Goal: Communication & Community: Answer question/provide support

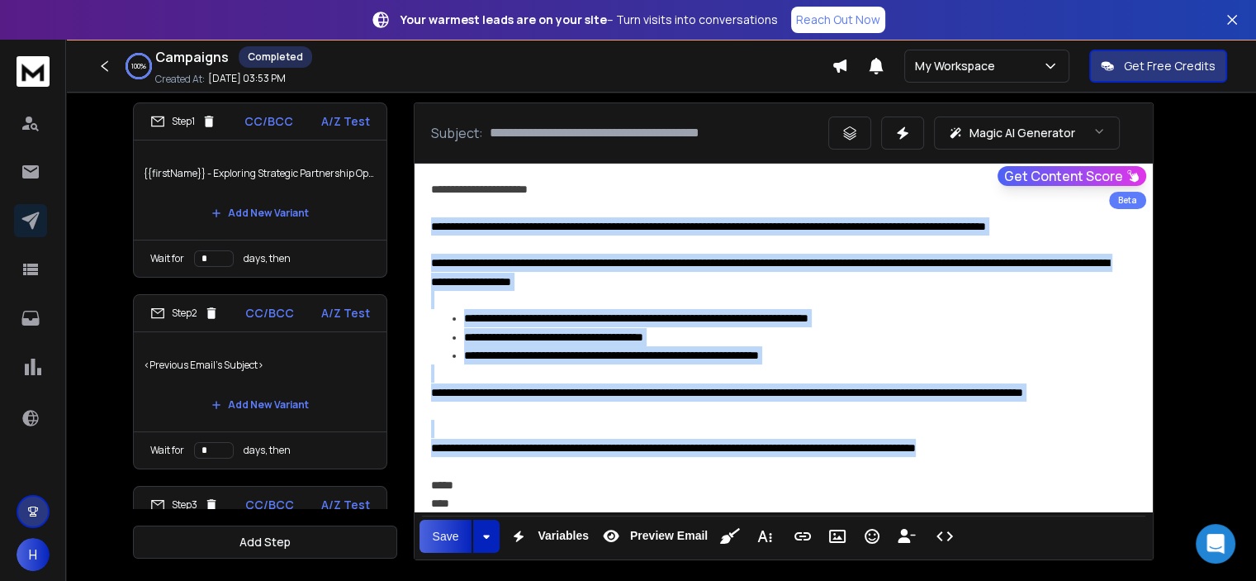
scroll to position [37, 0]
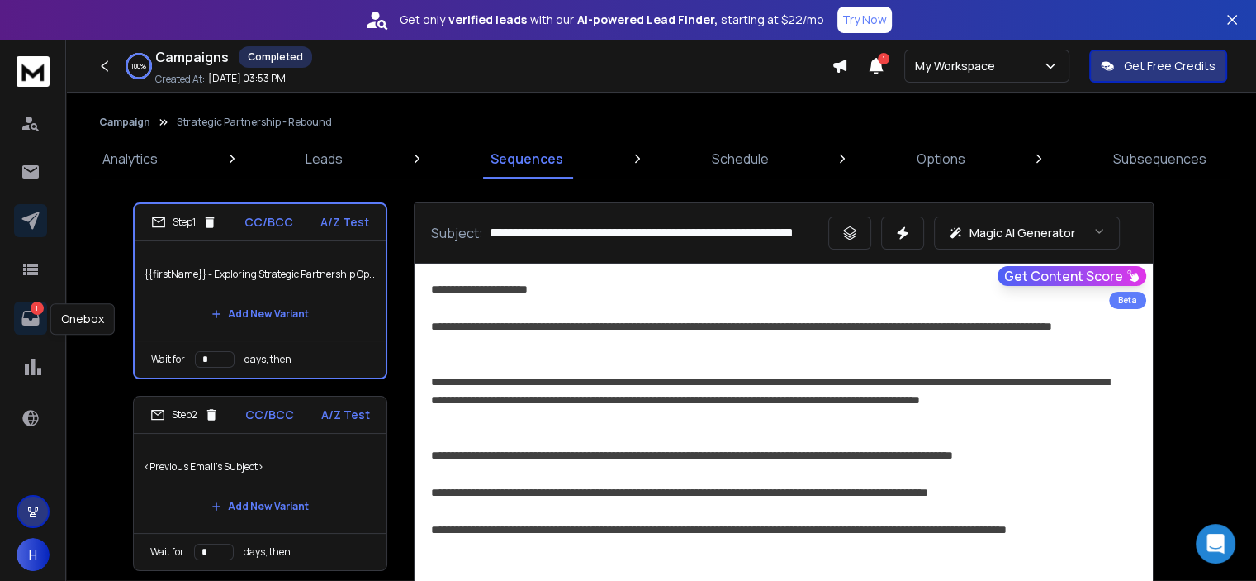
click at [40, 320] on icon at bounding box center [31, 318] width 20 height 20
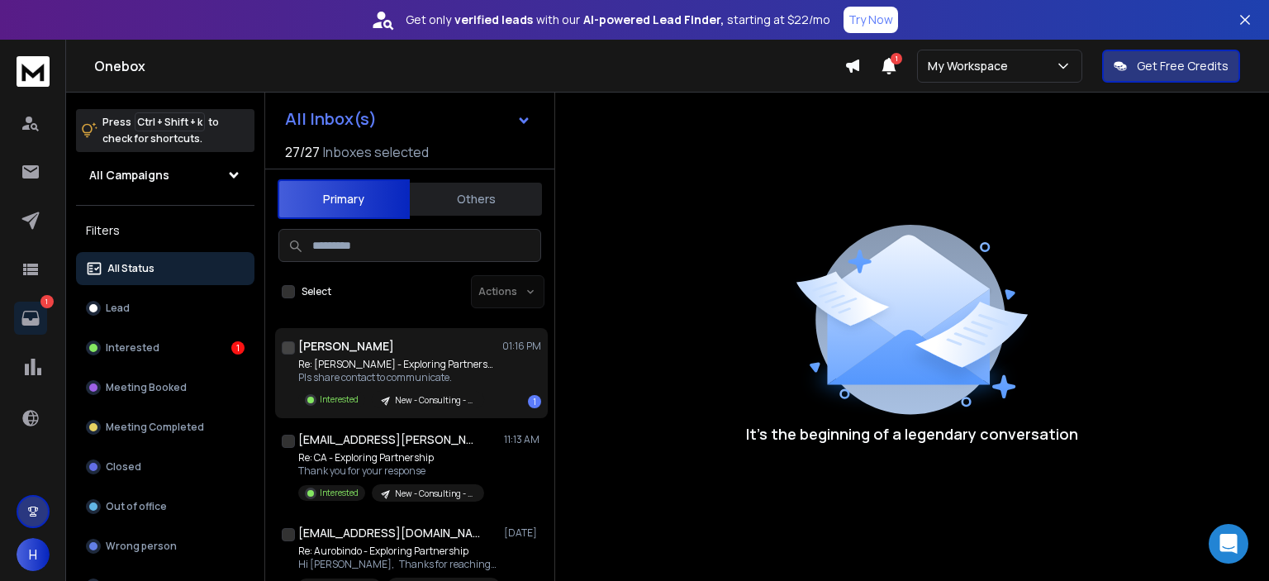
click at [421, 363] on p "Re: [PERSON_NAME] - Exploring Partnership" at bounding box center [397, 364] width 198 height 13
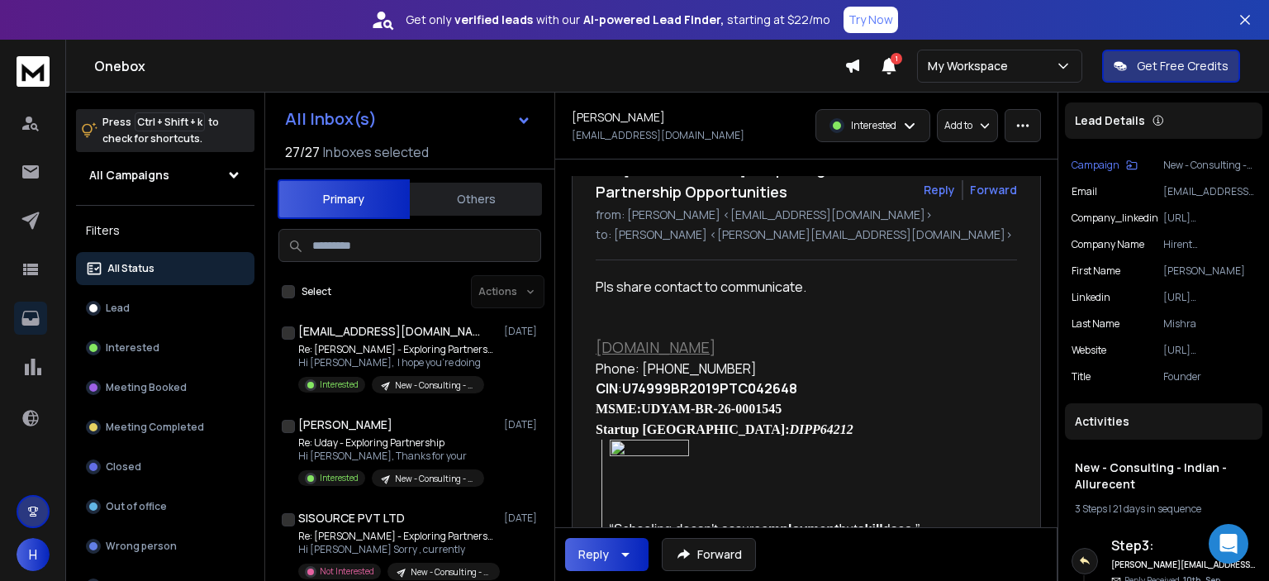
scroll to position [413, 0]
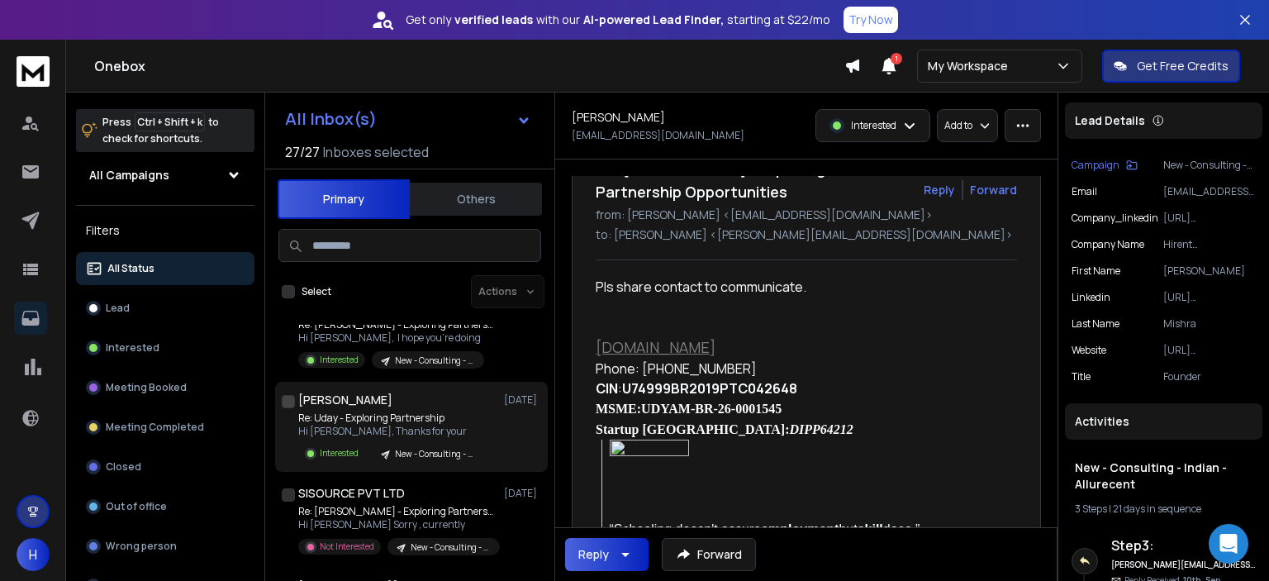
click at [406, 420] on p "Re: Uday - Exploring Partnership" at bounding box center [391, 417] width 186 height 13
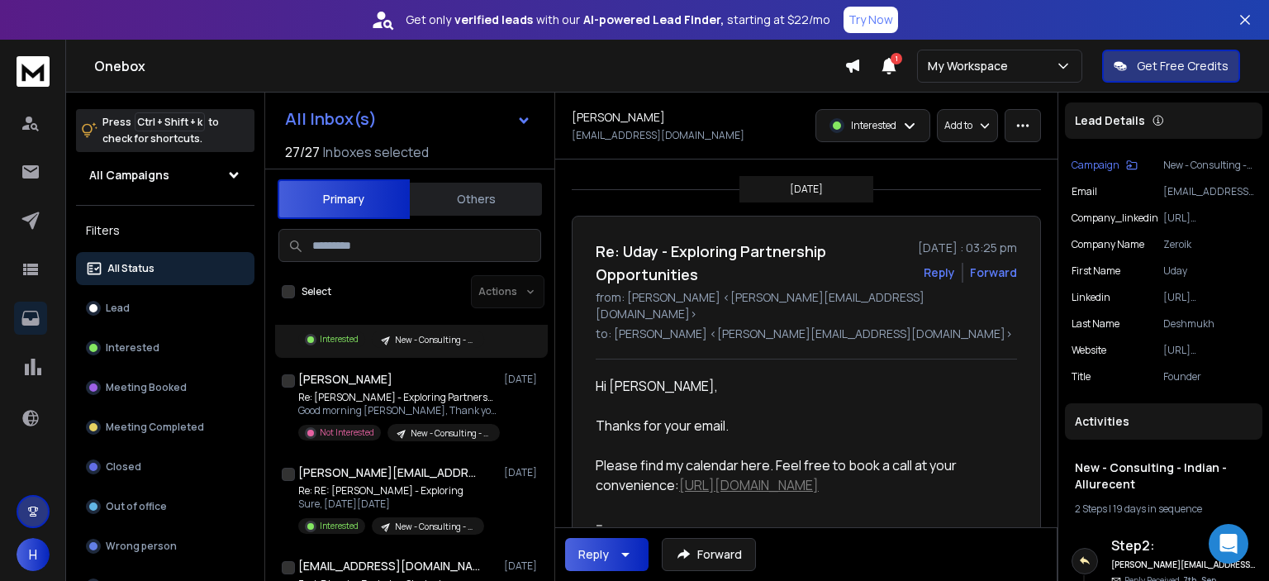
scroll to position [743, 0]
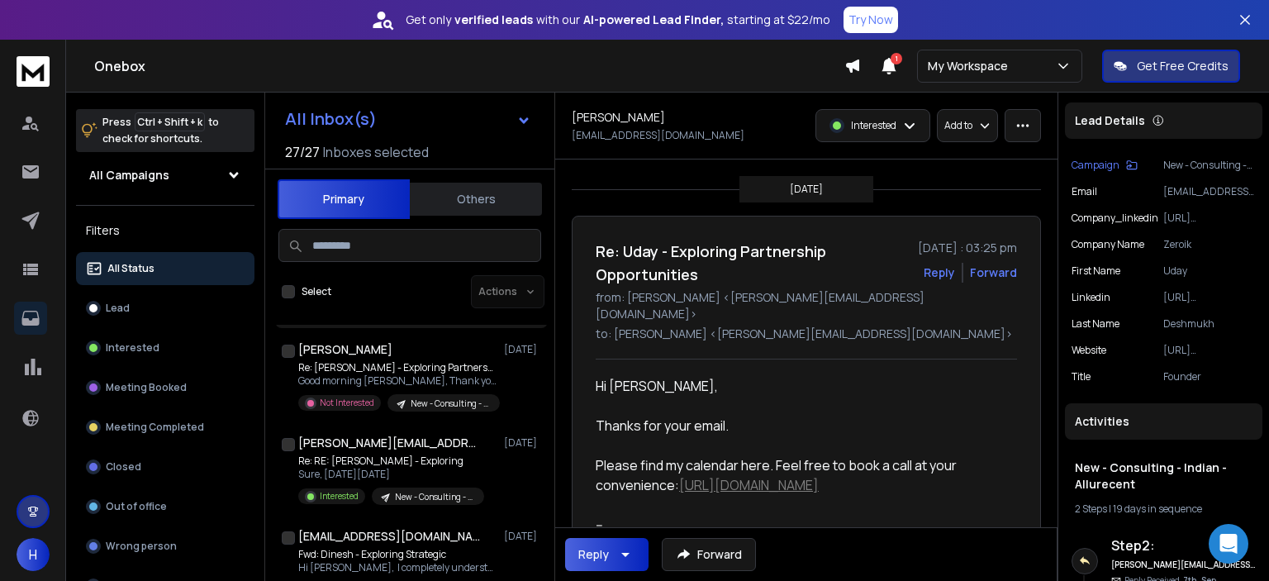
click at [431, 449] on h1 "somanshu@ishwaconsulting.com" at bounding box center [389, 443] width 182 height 17
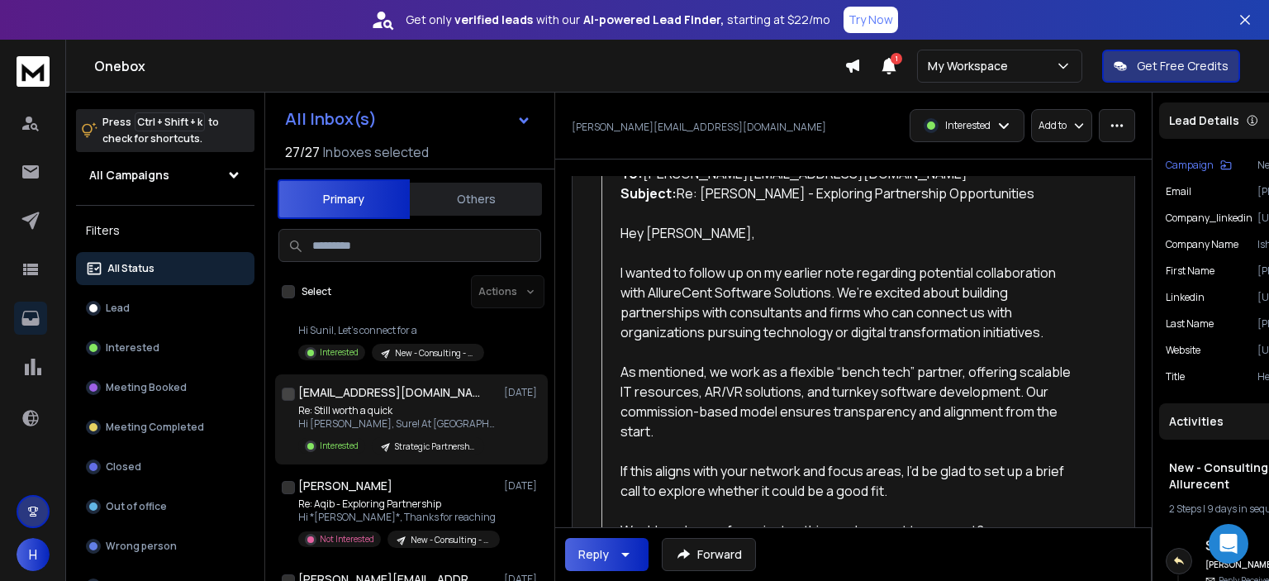
scroll to position [991, 0]
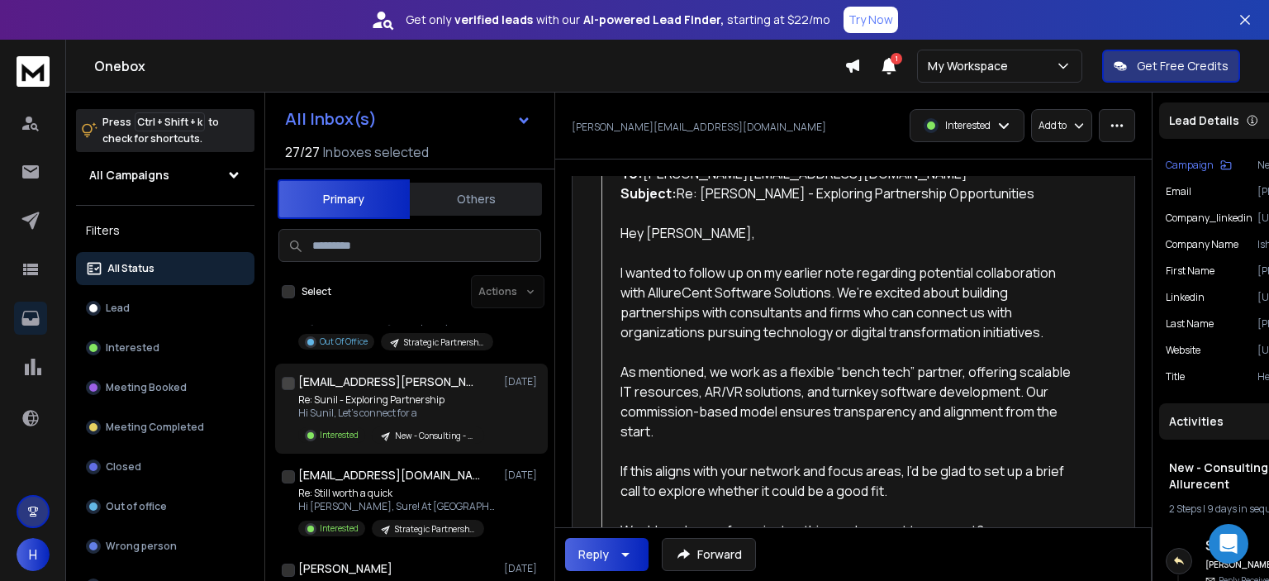
click at [416, 407] on p "Hi Sunil, Let’s connect for a" at bounding box center [391, 412] width 186 height 13
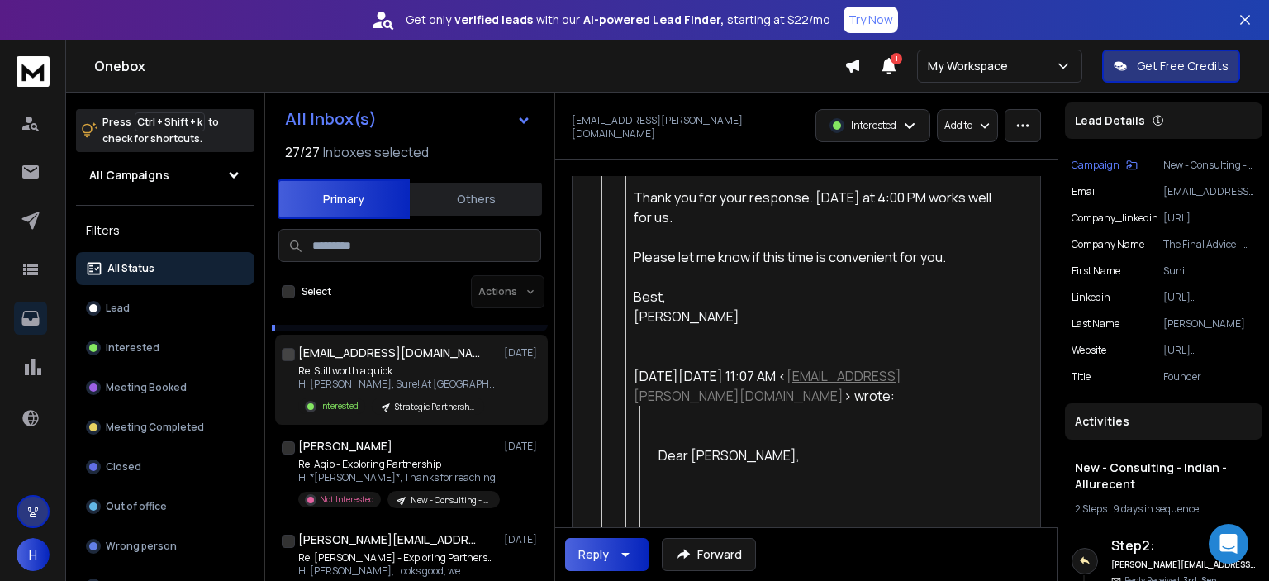
scroll to position [1074, 0]
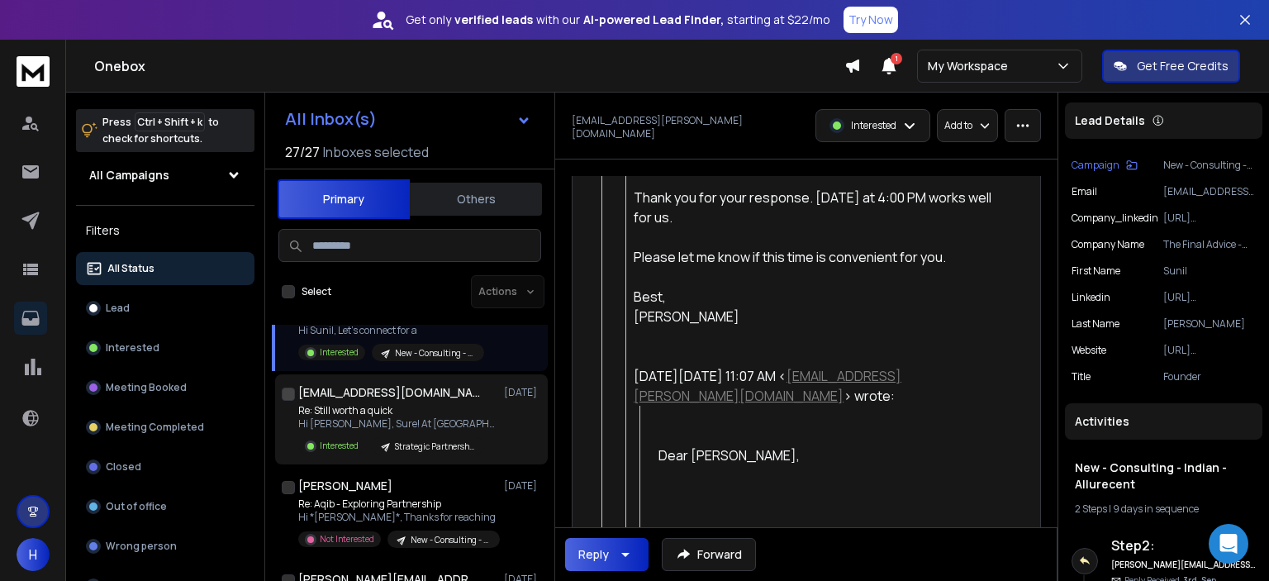
click at [406, 399] on div "sandhya.a@lysto.io 04 Sep" at bounding box center [419, 392] width 243 height 17
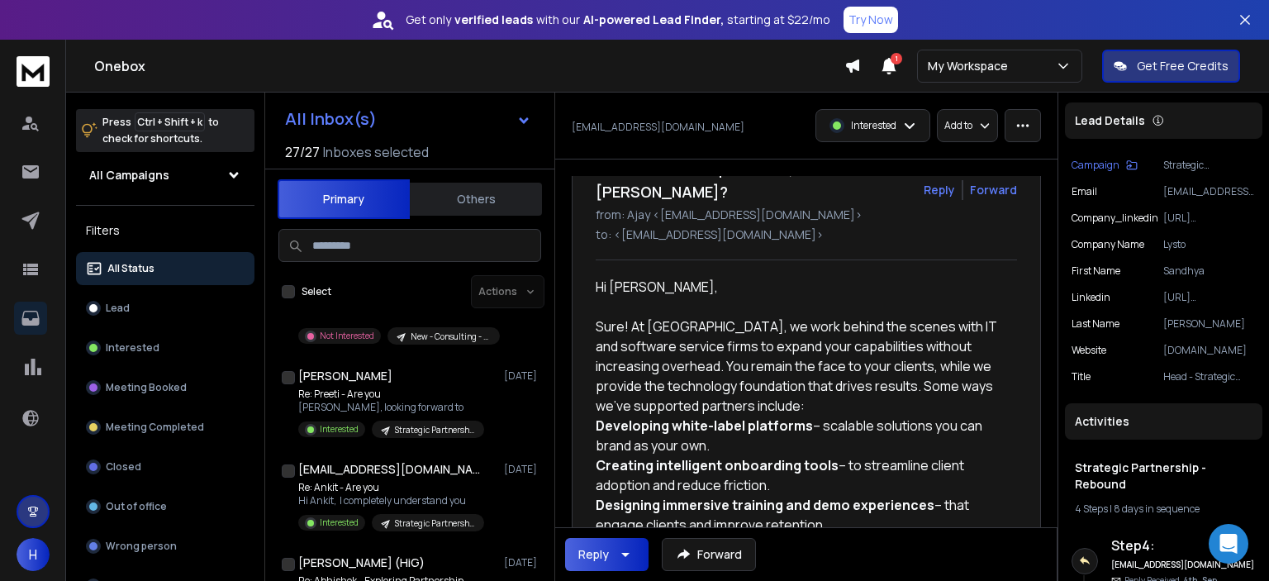
scroll to position [1404, 0]
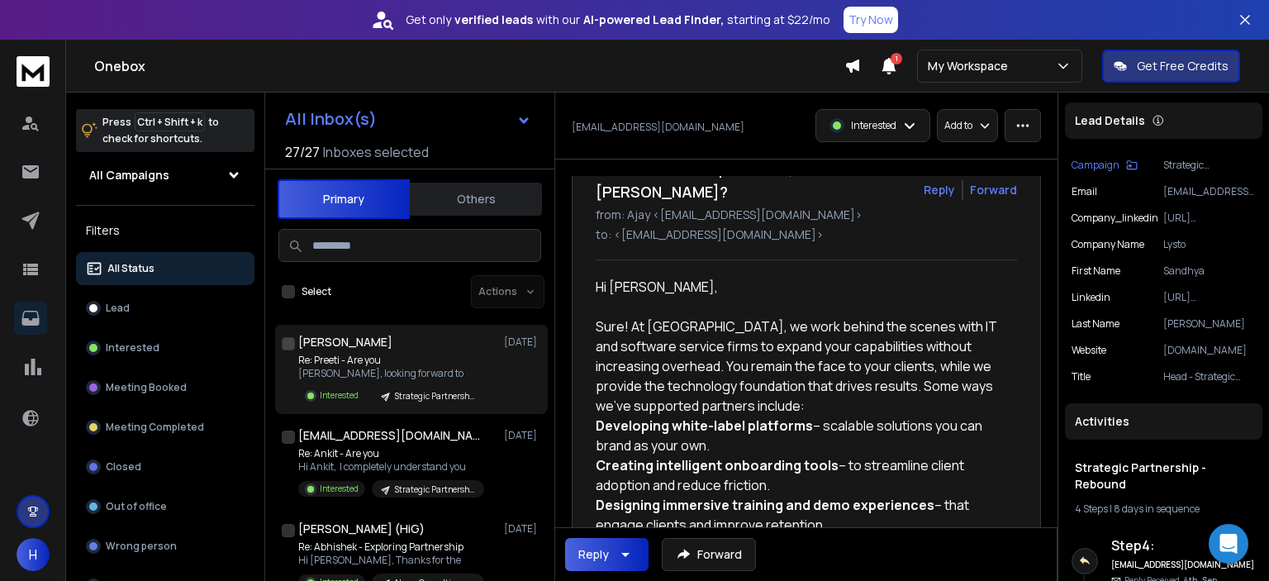
click at [353, 377] on p "[PERSON_NAME], looking forward to" at bounding box center [391, 373] width 186 height 13
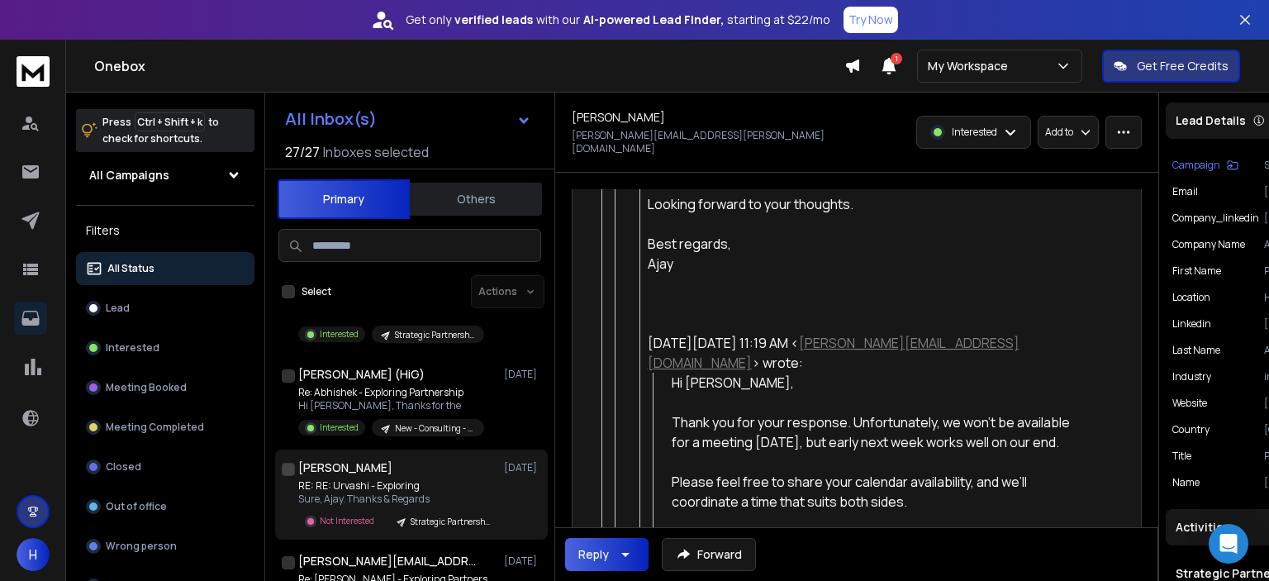
scroll to position [1570, 0]
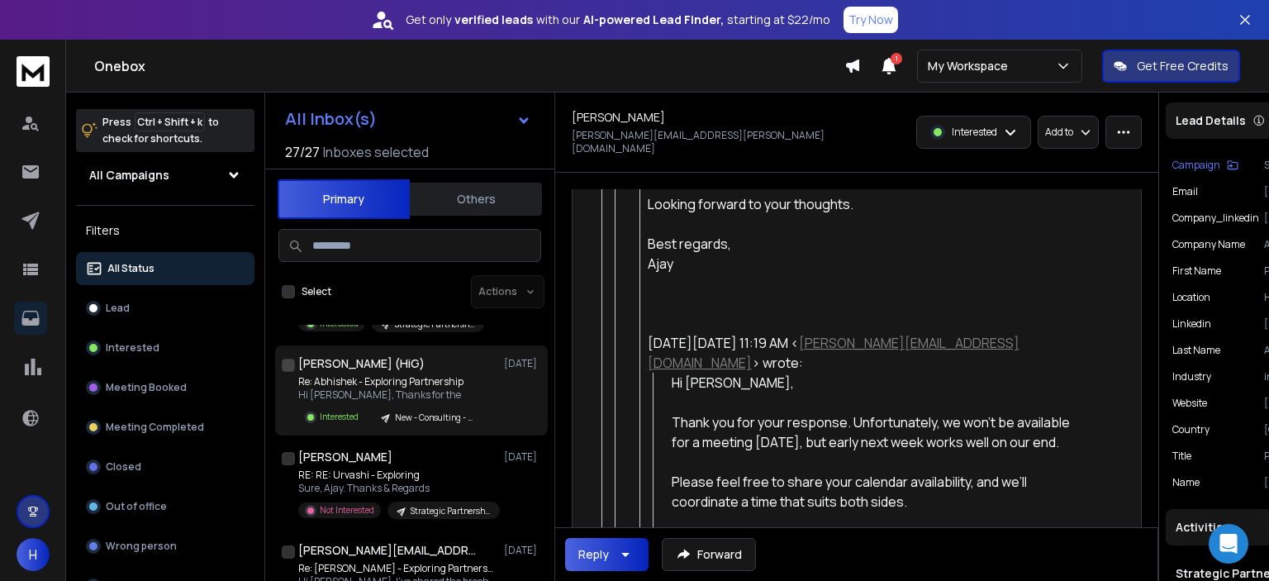
click at [376, 386] on p "Re: Abhishek - Exploring Partnership" at bounding box center [391, 381] width 186 height 13
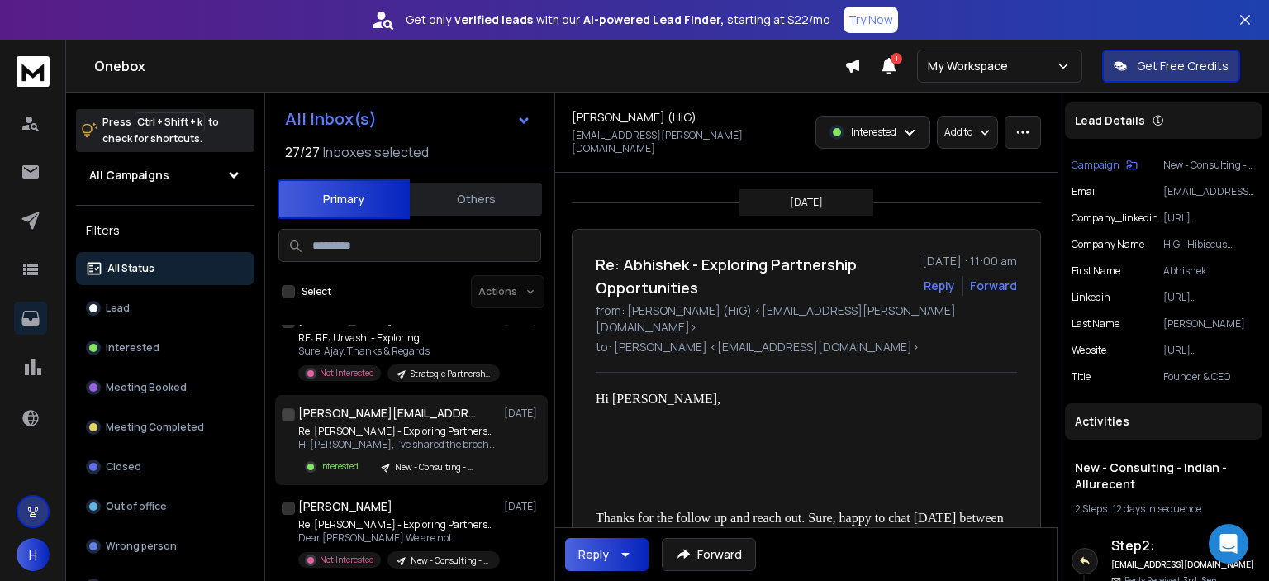
scroll to position [1735, 0]
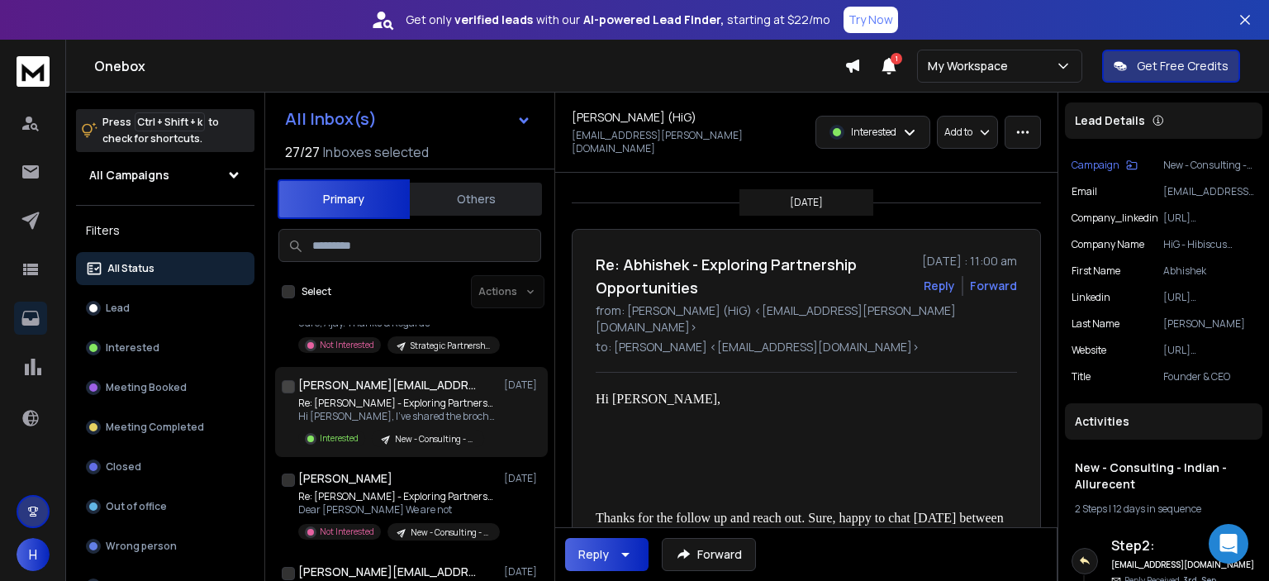
click at [444, 416] on p "Hi [PERSON_NAME], I’ve shared the brochure" at bounding box center [397, 416] width 198 height 13
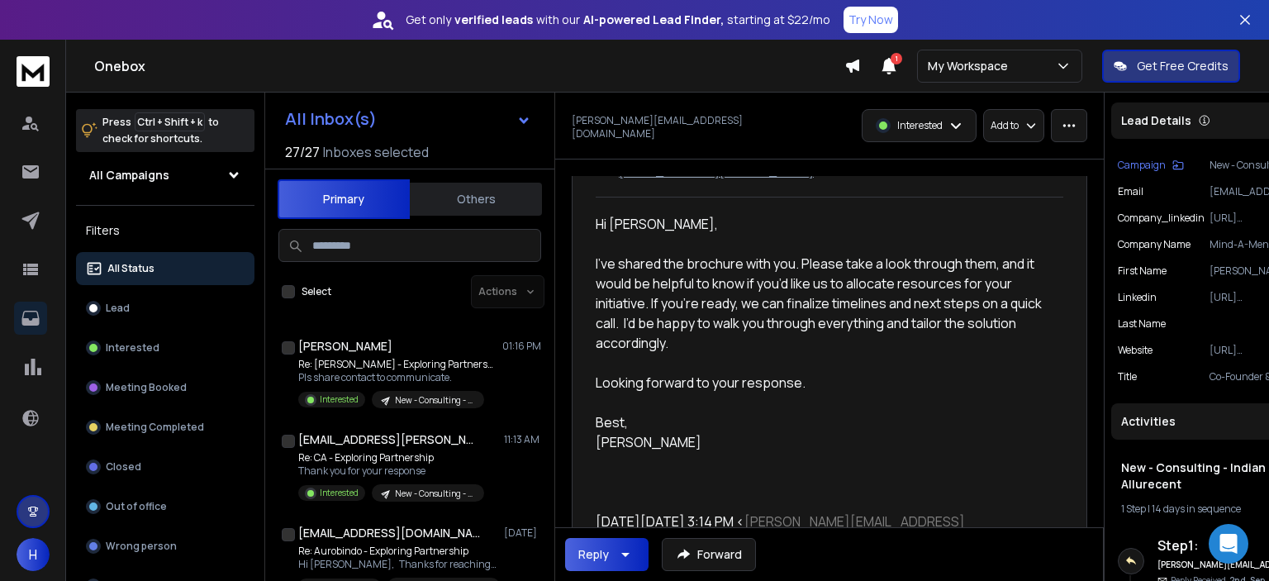
scroll to position [248, 0]
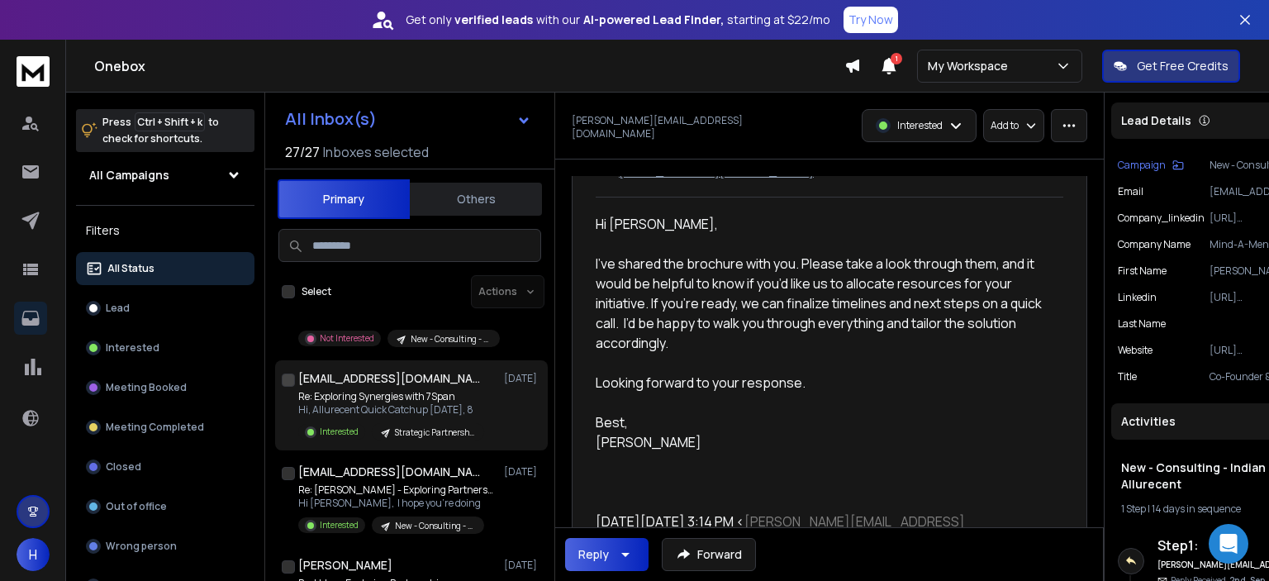
click at [406, 411] on p "Hi, Allurecent Quick Catchup [DATE], 8" at bounding box center [391, 409] width 186 height 13
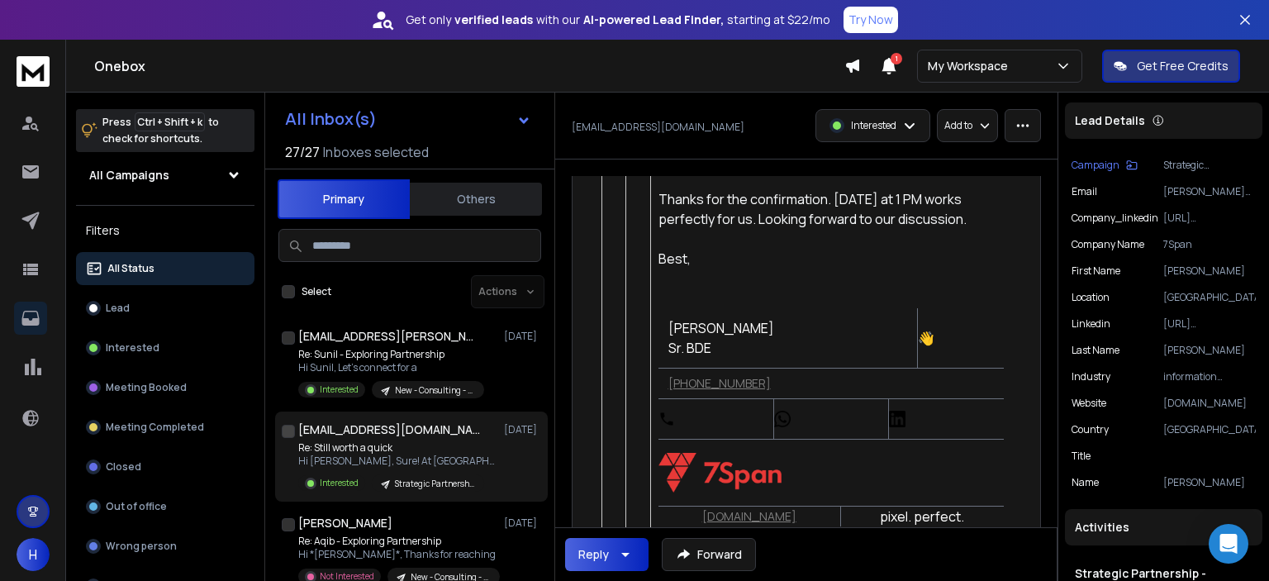
scroll to position [1074, 0]
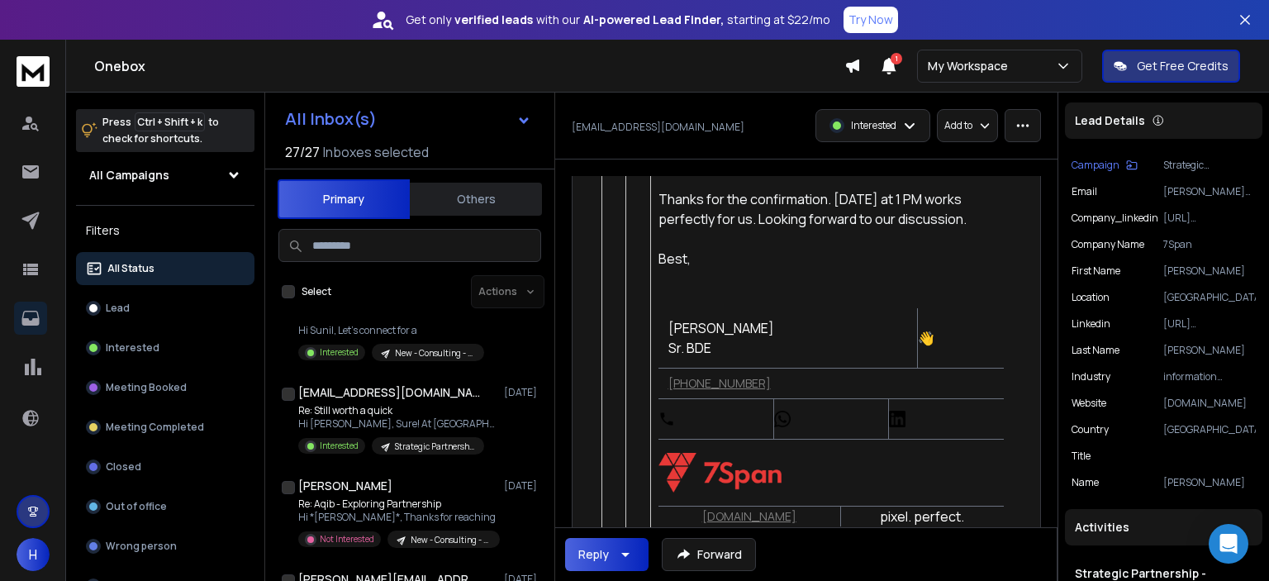
click at [373, 252] on input at bounding box center [409, 245] width 263 height 33
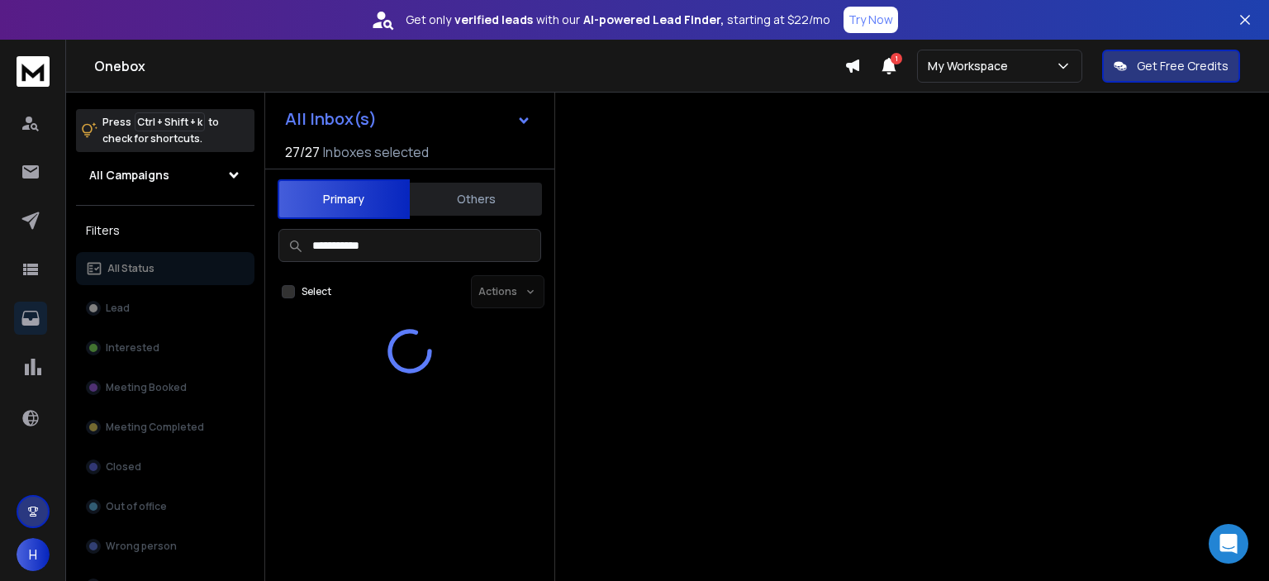
scroll to position [0, 0]
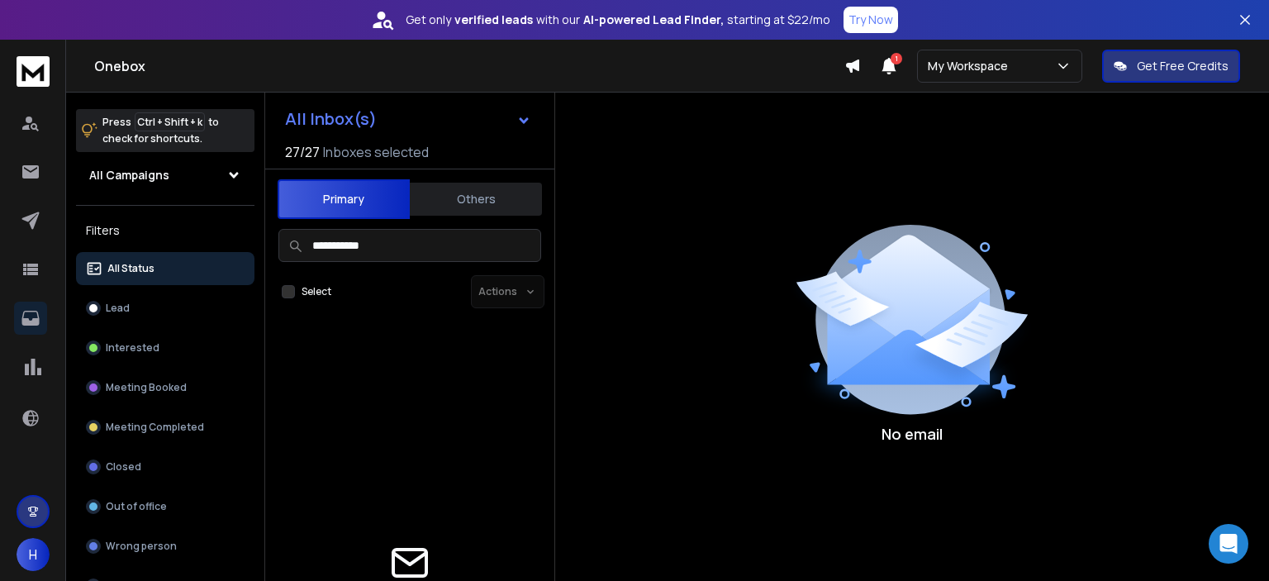
click at [377, 249] on input "**********" at bounding box center [409, 245] width 263 height 33
type input "*"
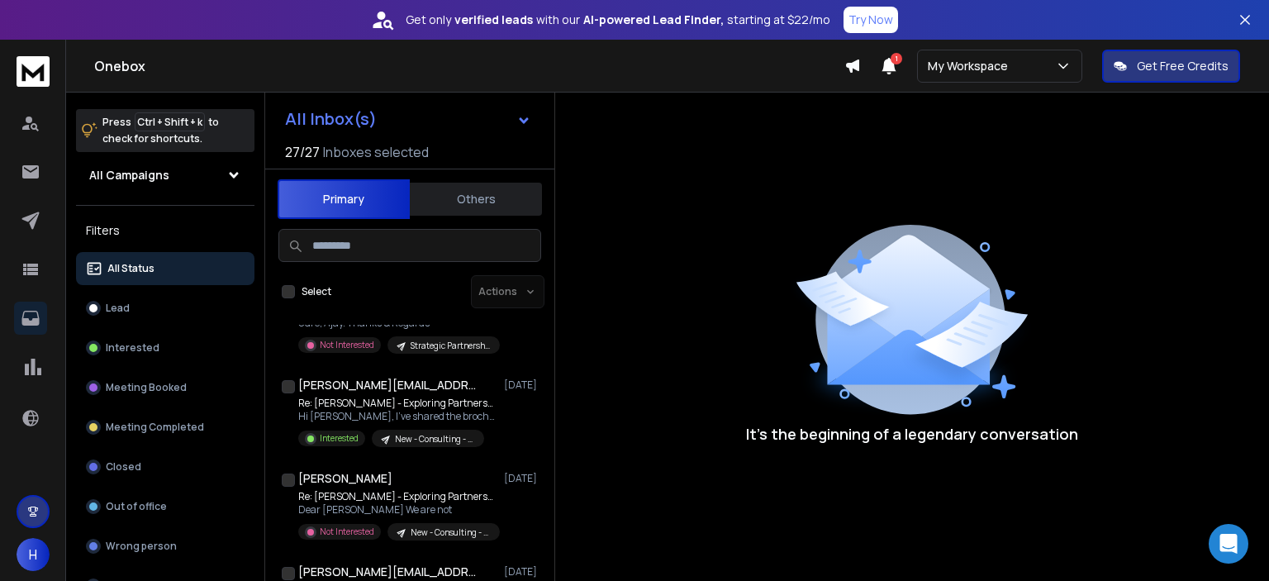
scroll to position [1735, 0]
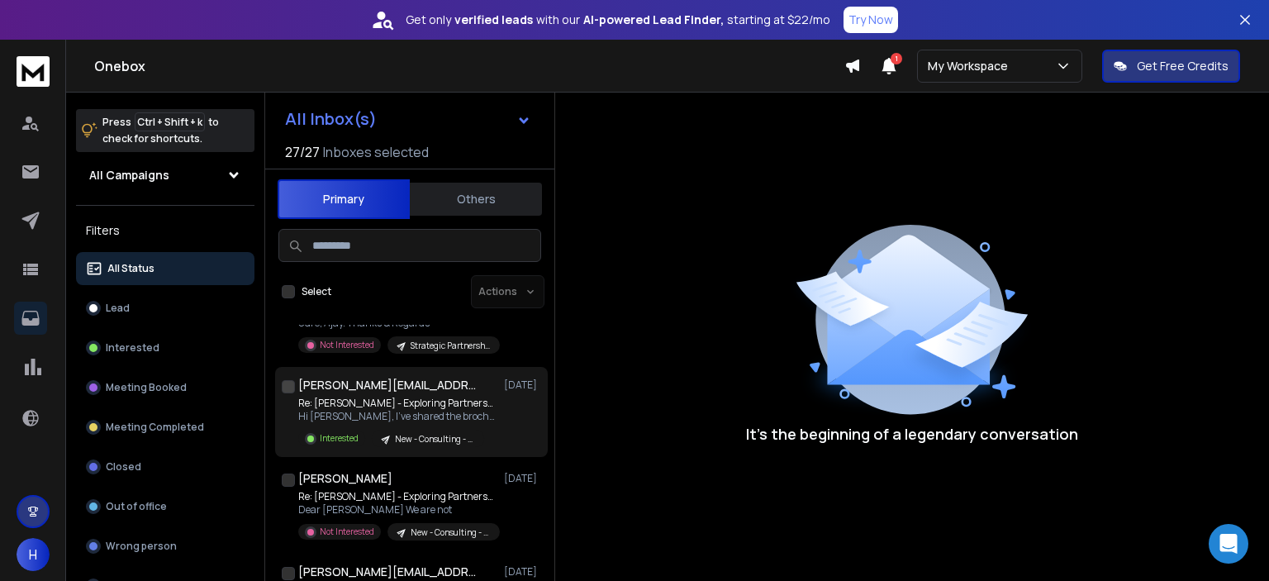
click at [387, 410] on p "Hi [PERSON_NAME], I’ve shared the brochure" at bounding box center [397, 416] width 198 height 13
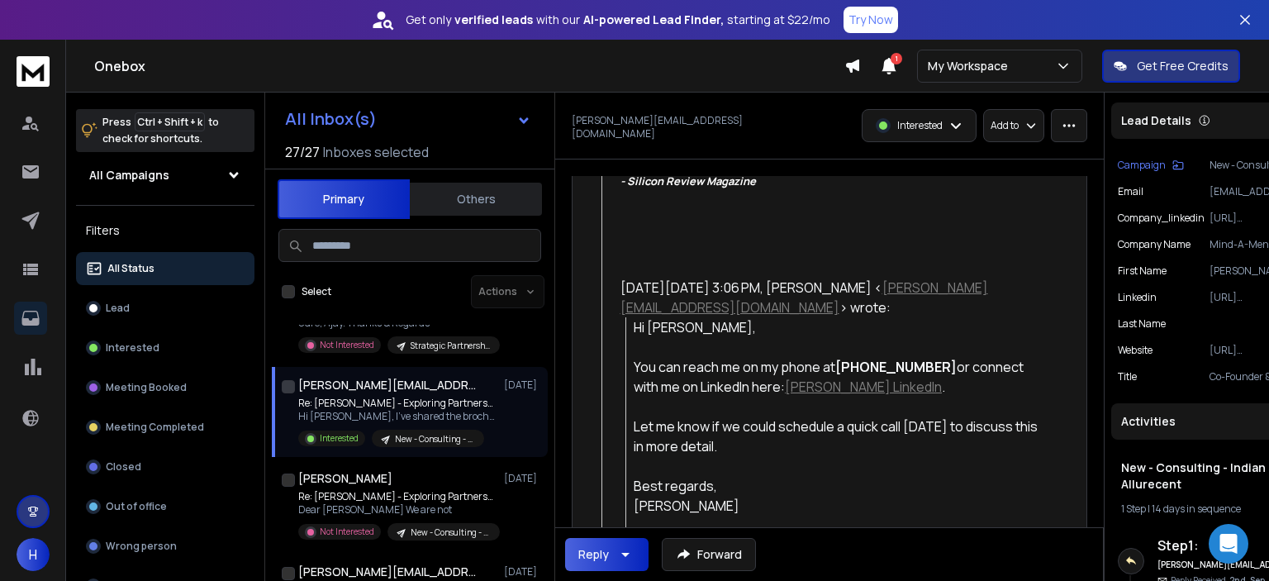
scroll to position [1074, 0]
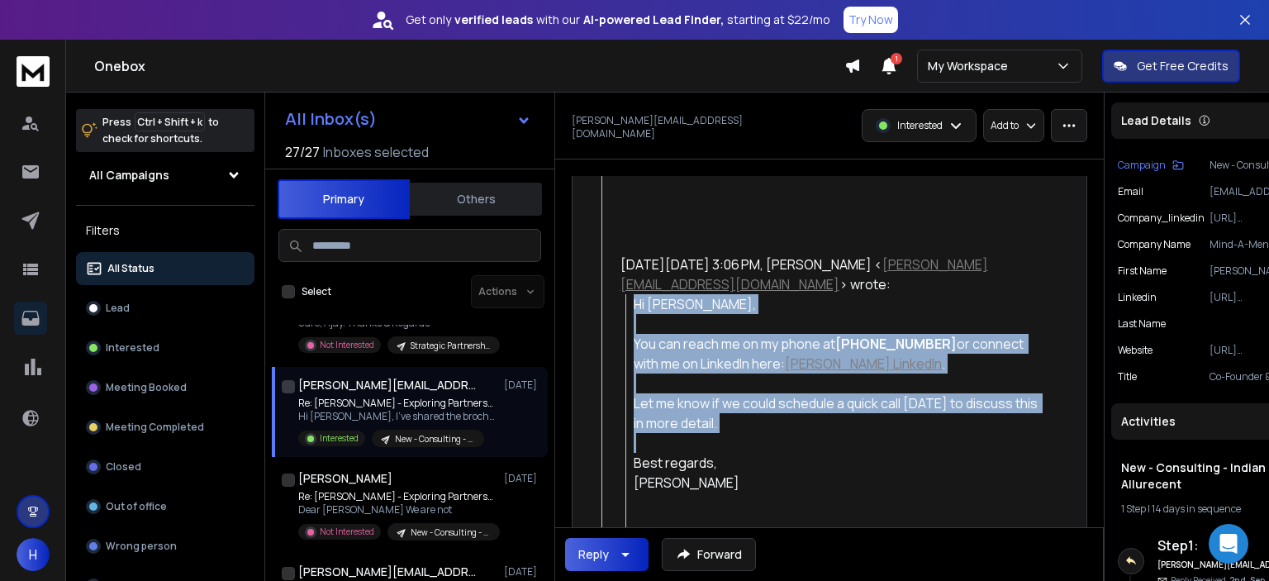
drag, startPoint x: 634, startPoint y: 281, endPoint x: 734, endPoint y: 427, distance: 177.1
copy blockquote "Hi Krishnika, You can reach me on my phone at +91 97310 68406 or connect with m…"
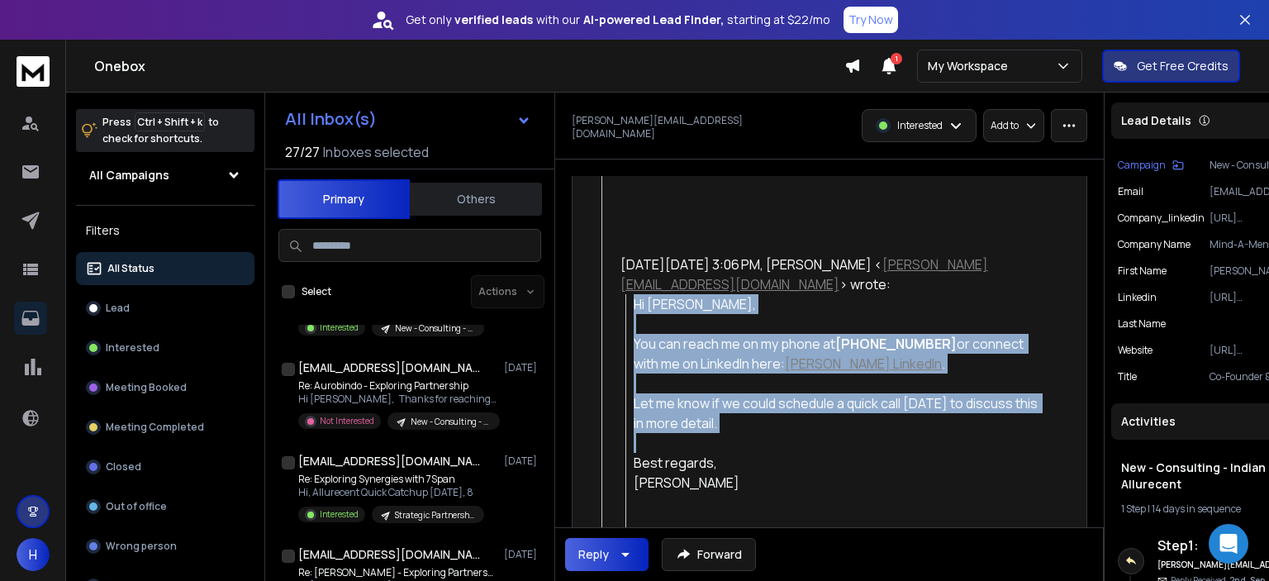
scroll to position [0, 0]
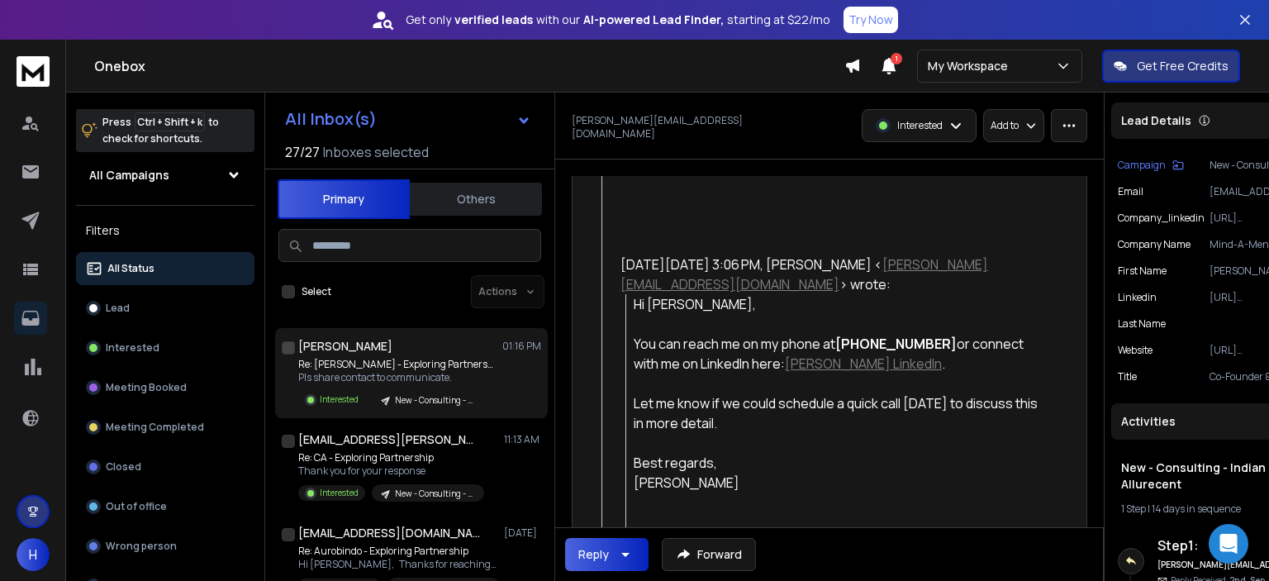
click at [411, 356] on div "Dhiraj Mishra 01:16 PM Re: Dhiraj - Exploring Partnership Pls share contact to …" at bounding box center [419, 373] width 243 height 70
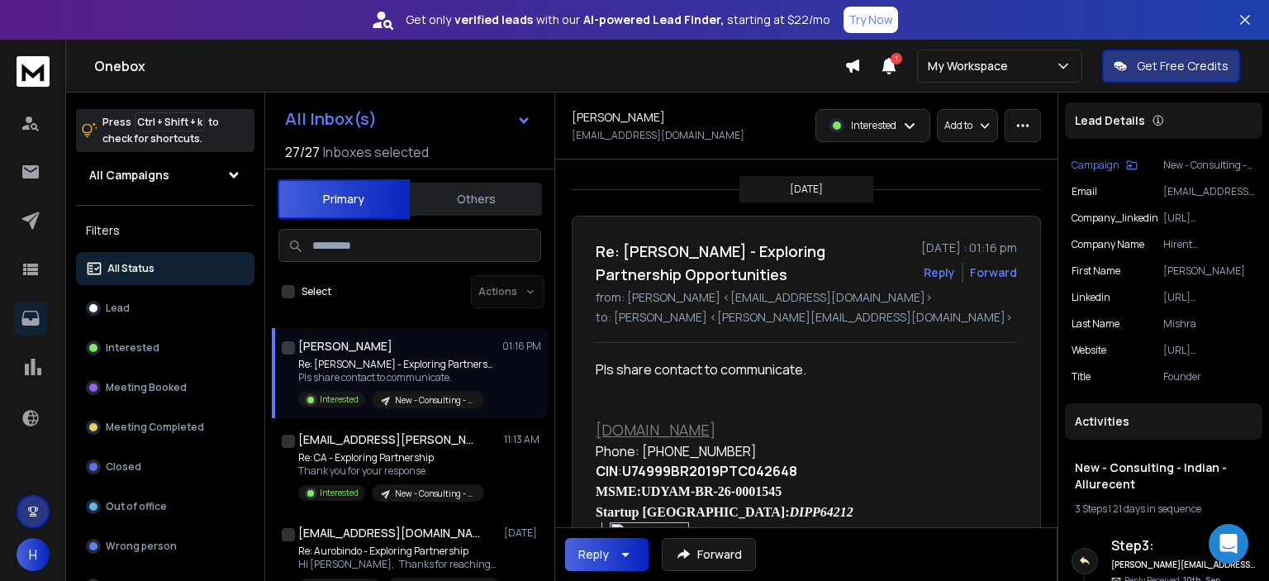
click at [935, 280] on div "Reply Forward" at bounding box center [969, 273] width 96 height 20
click at [934, 274] on button "Reply" at bounding box center [939, 272] width 31 height 17
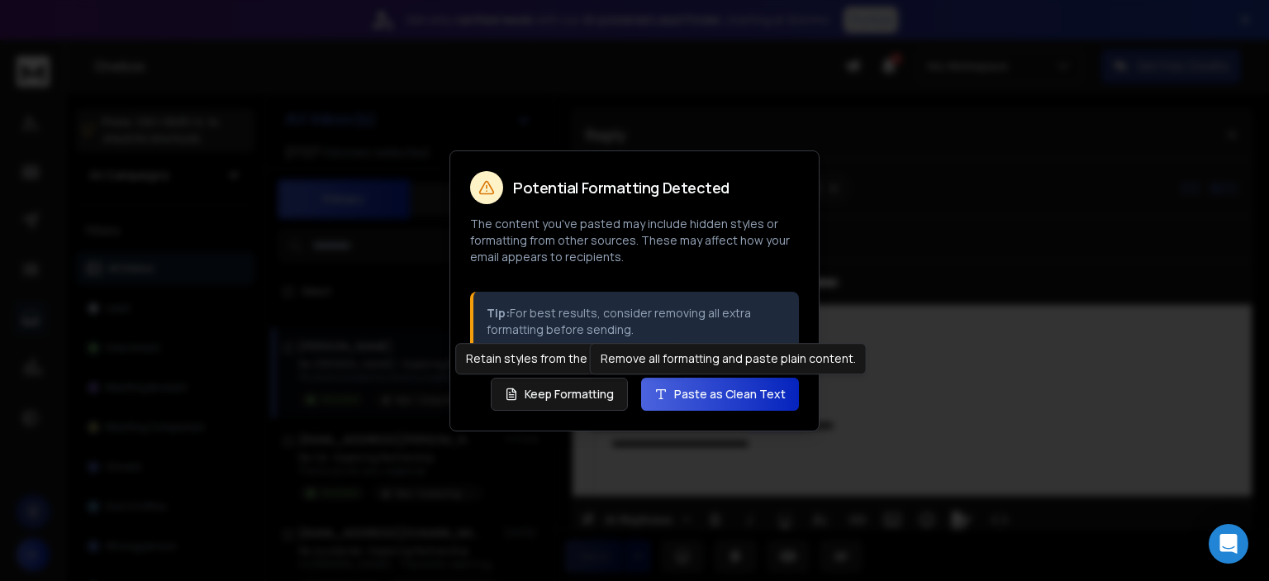
click at [706, 389] on button "Paste as Clean Text" at bounding box center [720, 394] width 158 height 33
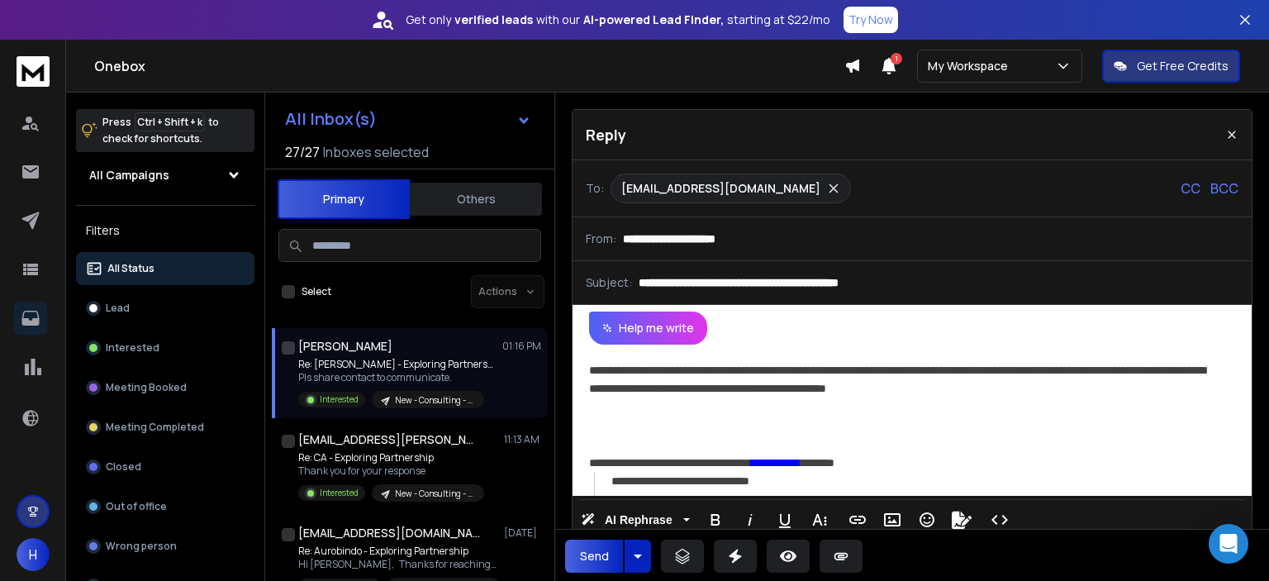
click at [651, 363] on div "**********" at bounding box center [903, 379] width 629 height 37
click at [640, 371] on div "**********" at bounding box center [897, 379] width 616 height 37
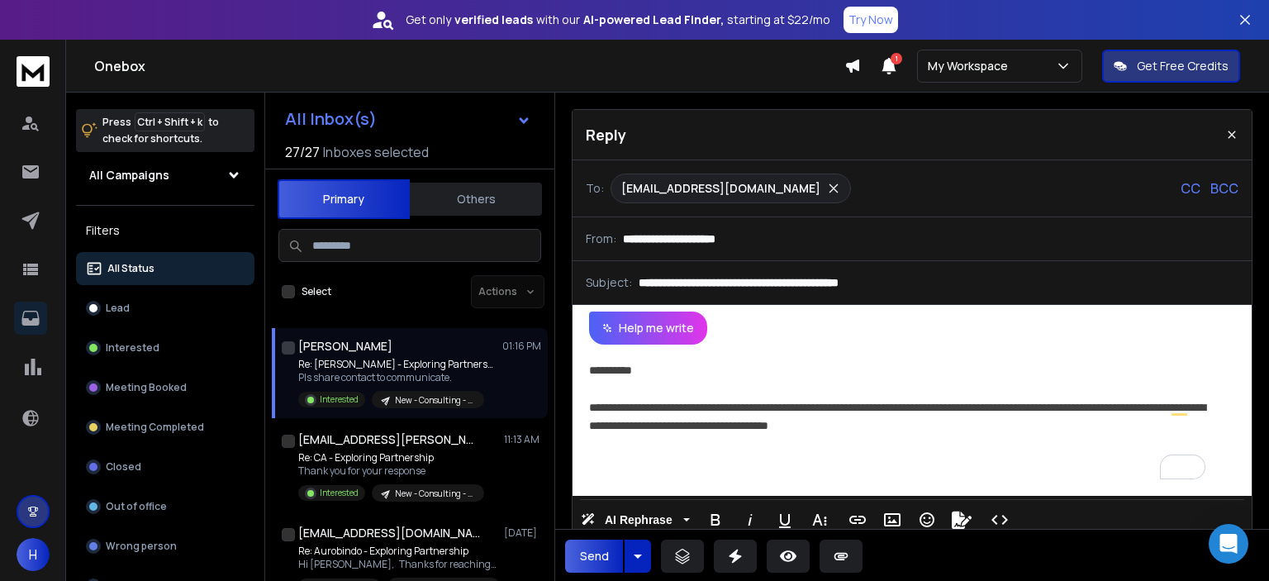
drag, startPoint x: 1166, startPoint y: 410, endPoint x: 1173, endPoint y: 415, distance: 8.9
click at [1166, 410] on div "**********" at bounding box center [897, 416] width 616 height 37
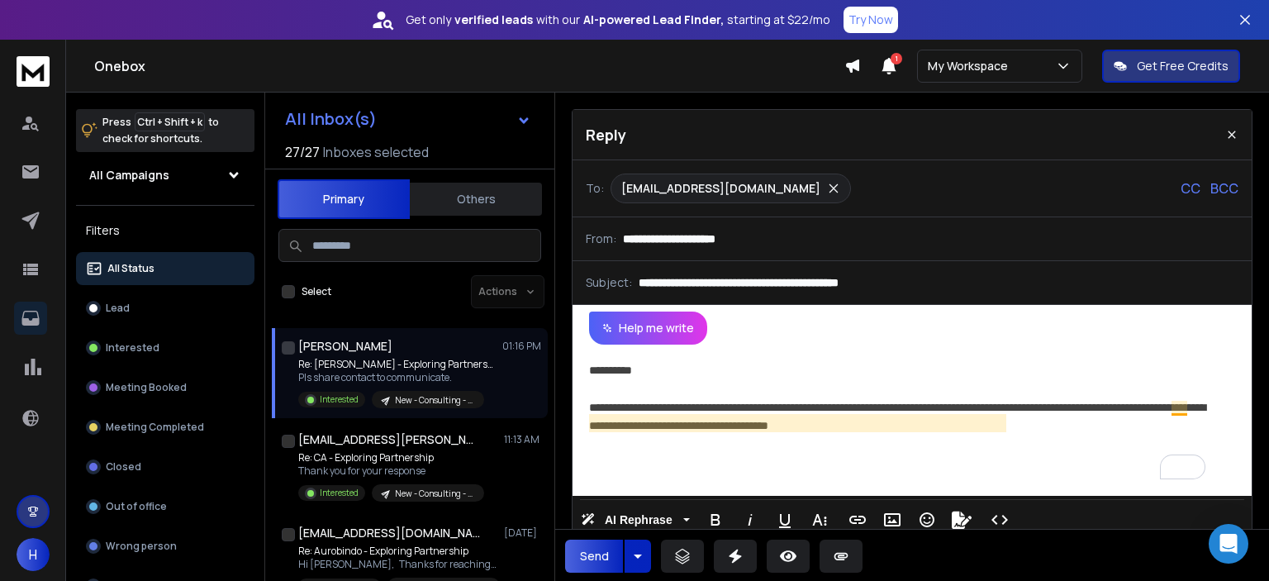
click at [1171, 408] on div "**********" at bounding box center [897, 416] width 616 height 37
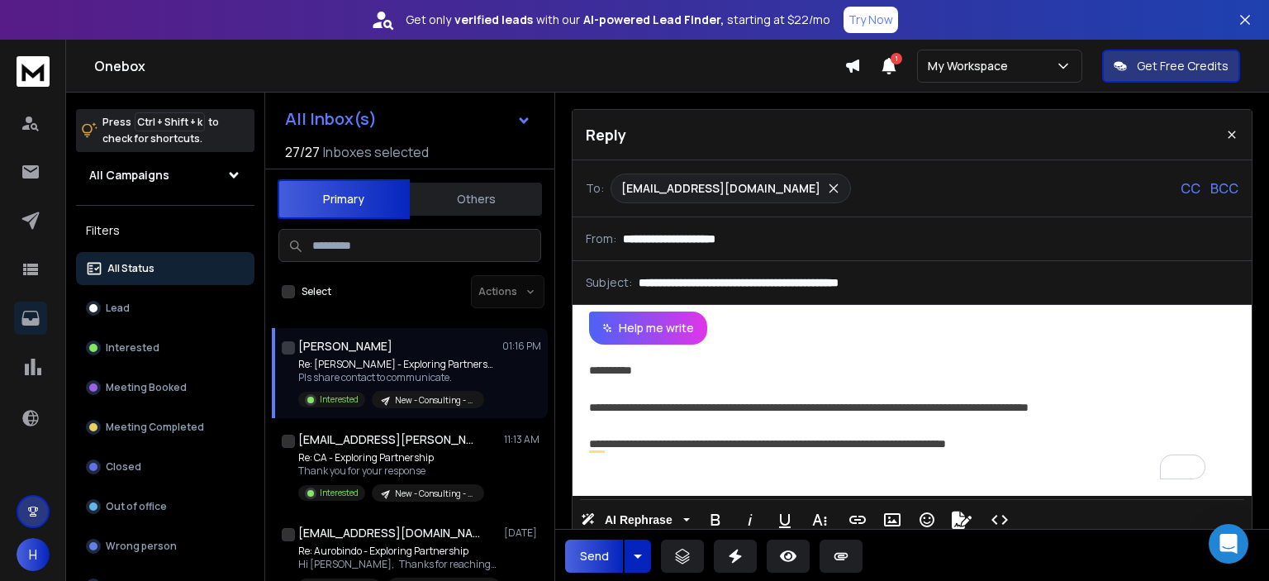
click at [597, 551] on button "Send" at bounding box center [594, 555] width 58 height 33
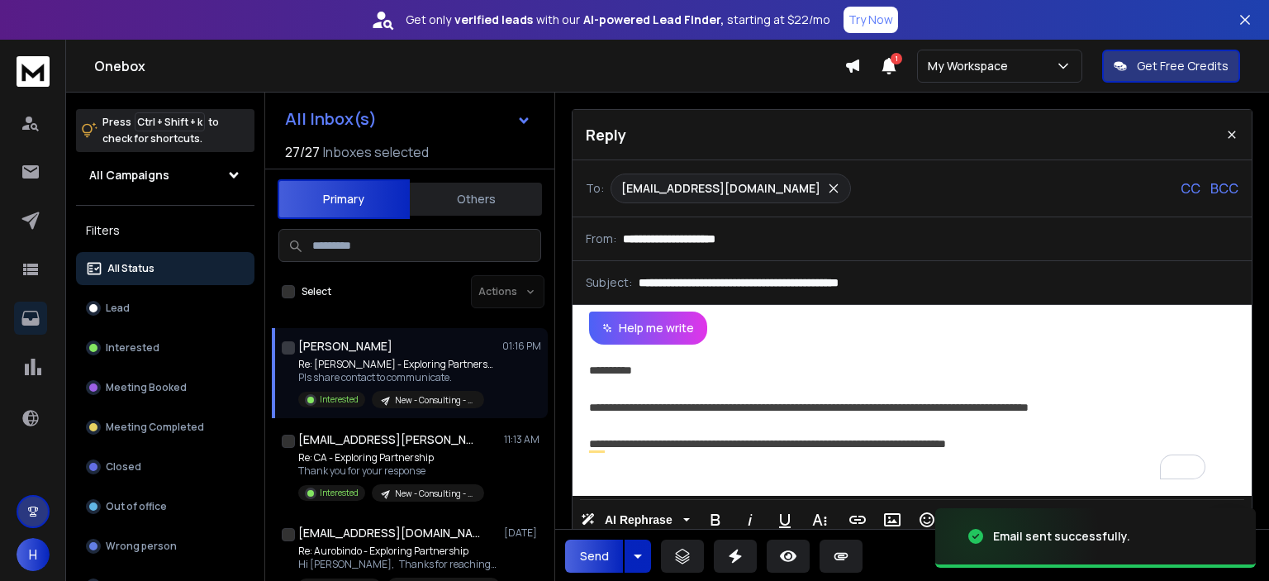
click at [413, 360] on p "Re: [PERSON_NAME] - Exploring Partnership" at bounding box center [397, 364] width 198 height 13
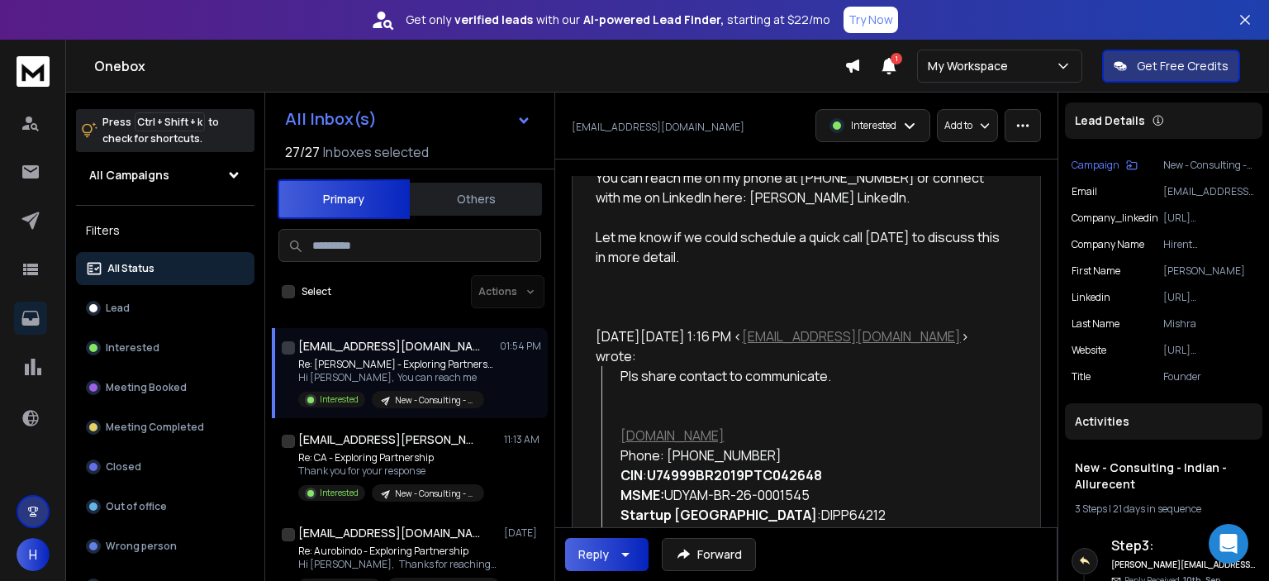
scroll to position [165, 0]
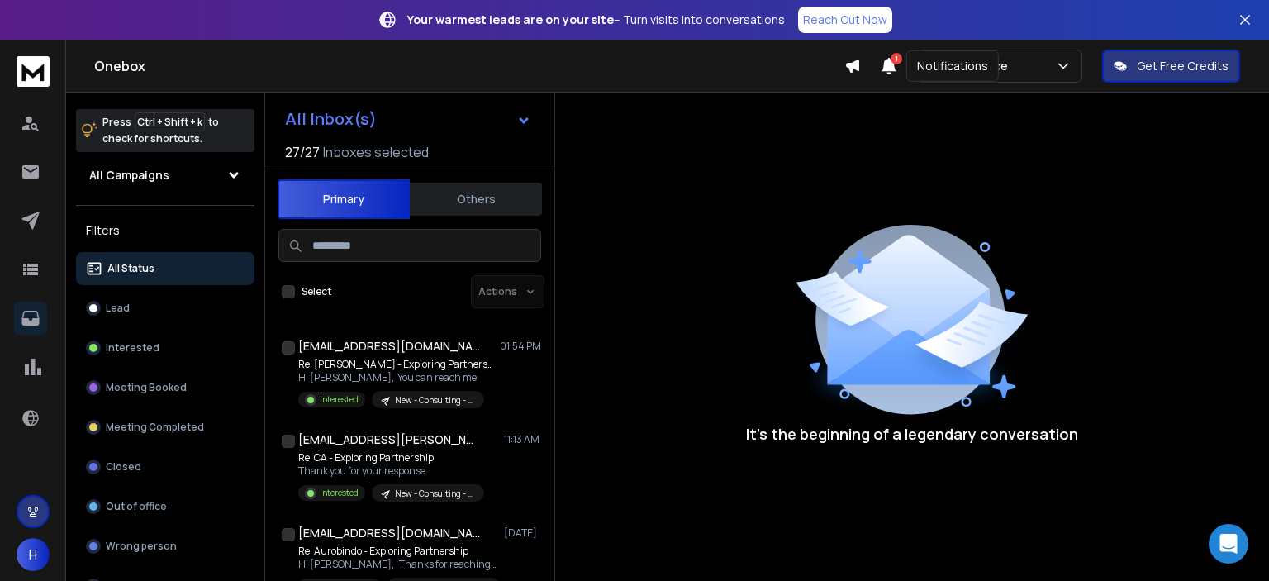
click at [895, 60] on span "1" at bounding box center [897, 59] width 12 height 12
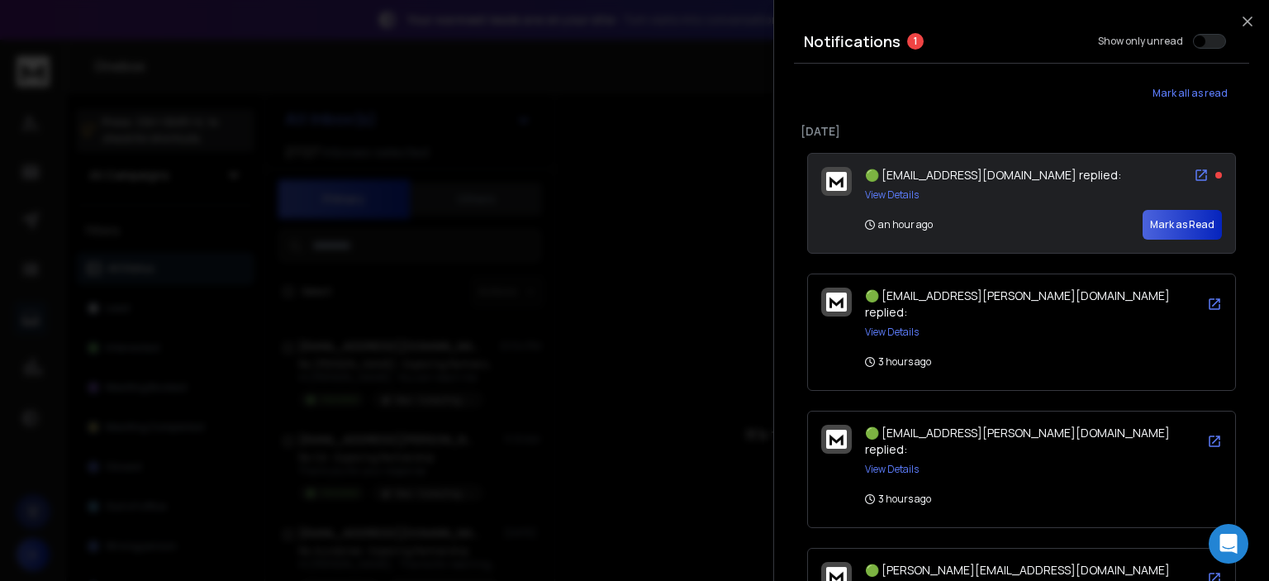
click at [1173, 225] on button "Mark as Read" at bounding box center [1181, 225] width 79 height 30
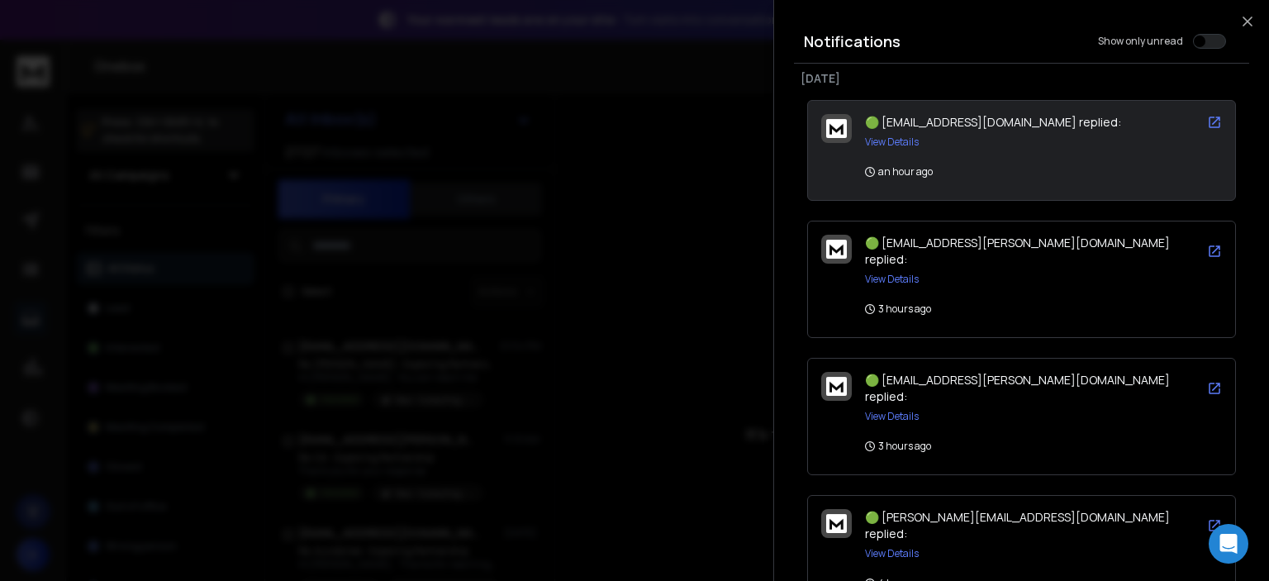
click at [1237, 12] on div "Sheet Title Notifications Show only unread Today 🟢 md@hirent.in replied: View D…" at bounding box center [1021, 290] width 496 height 581
click at [1249, 19] on icon "button" at bounding box center [1247, 21] width 17 height 17
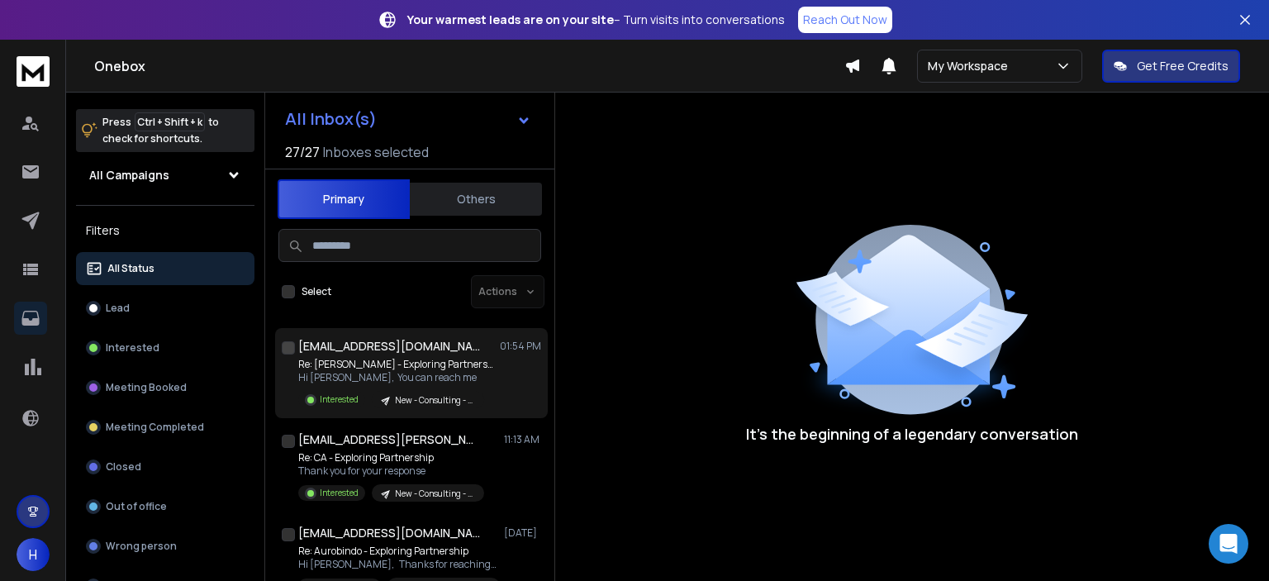
click at [363, 349] on h1 "[EMAIL_ADDRESS][DOMAIN_NAME]" at bounding box center [389, 346] width 182 height 17
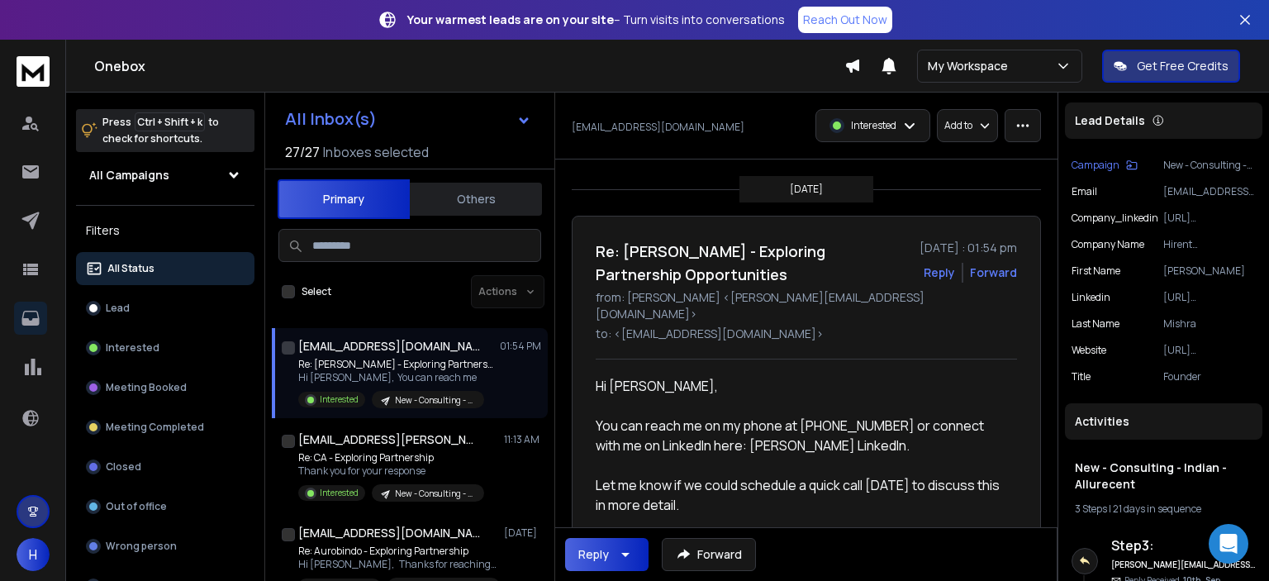
click at [1119, 164] on button "Campaign" at bounding box center [1104, 165] width 66 height 13
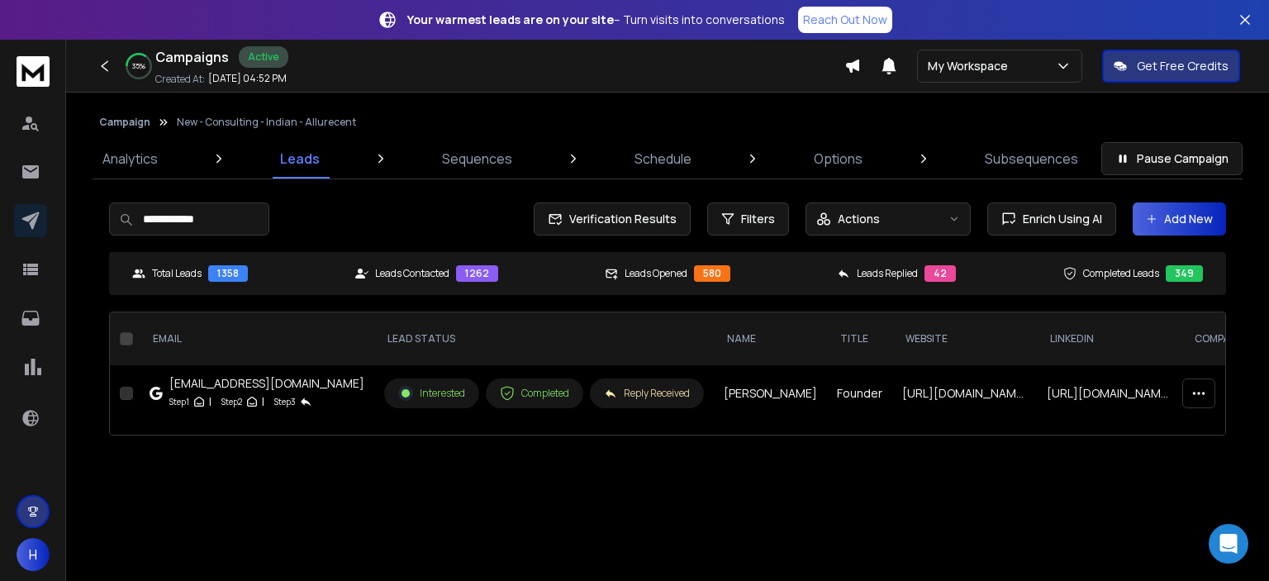
click at [714, 396] on td "Dhiraj Mishra" at bounding box center [770, 393] width 113 height 56
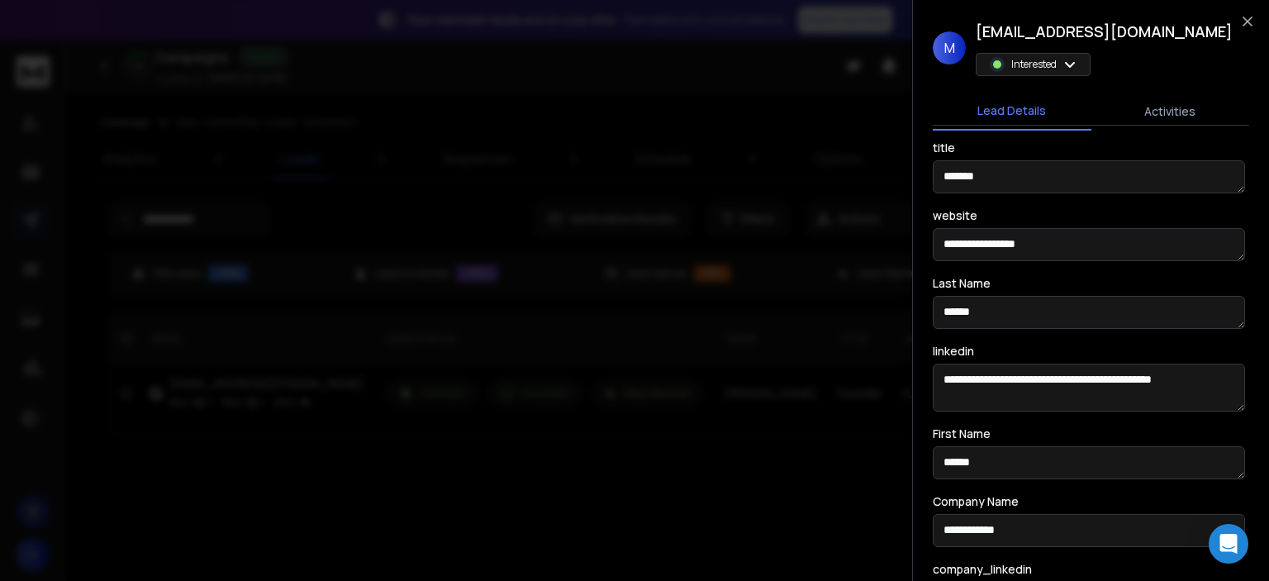
scroll to position [83, 0]
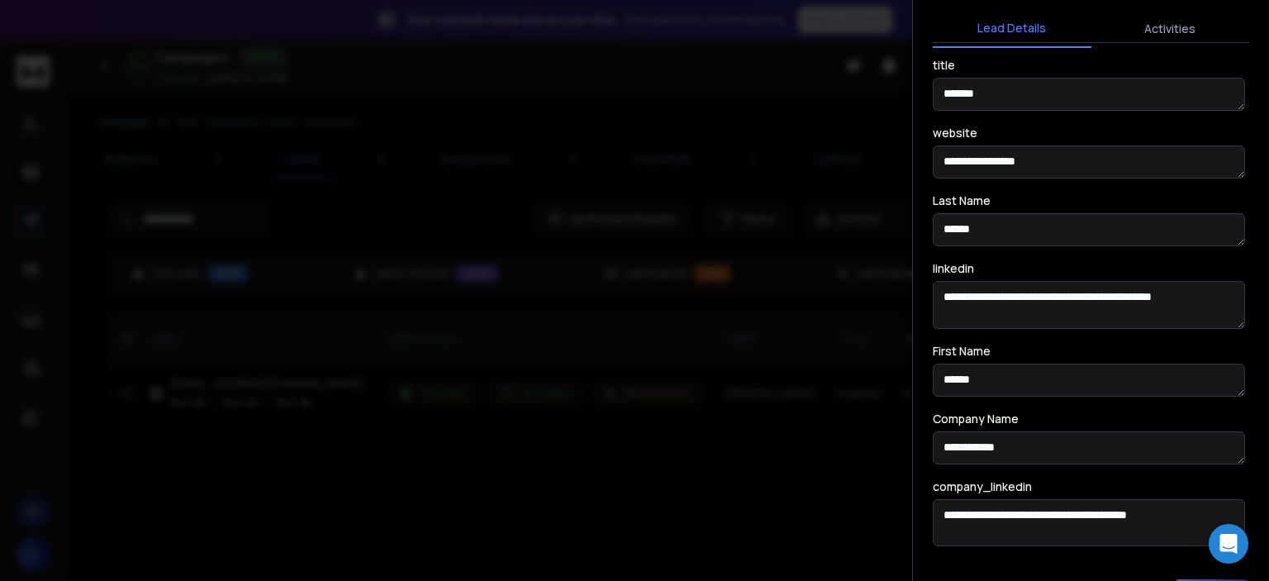
drag, startPoint x: 983, startPoint y: 369, endPoint x: 938, endPoint y: 384, distance: 47.0
click at [938, 384] on textarea "******" at bounding box center [1089, 379] width 312 height 33
click at [922, 224] on div "**********" at bounding box center [1090, 290] width 357 height 581
drag, startPoint x: 1236, startPoint y: 304, endPoint x: 929, endPoint y: 305, distance: 306.5
click at [929, 305] on div "**********" at bounding box center [1090, 290] width 357 height 581
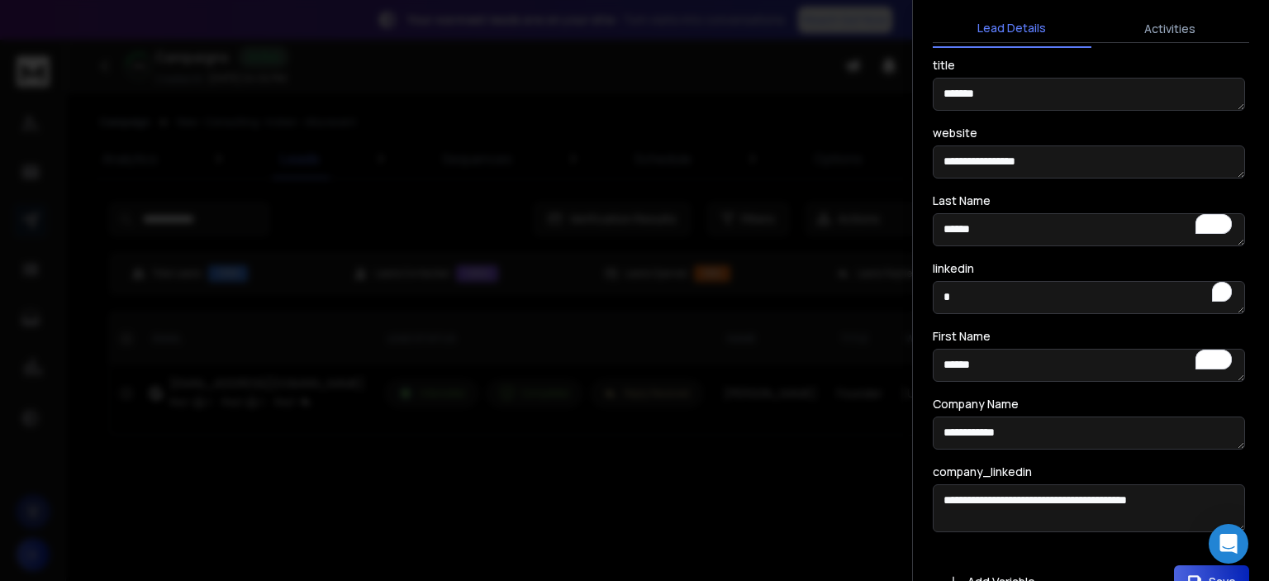
type textarea "**********"
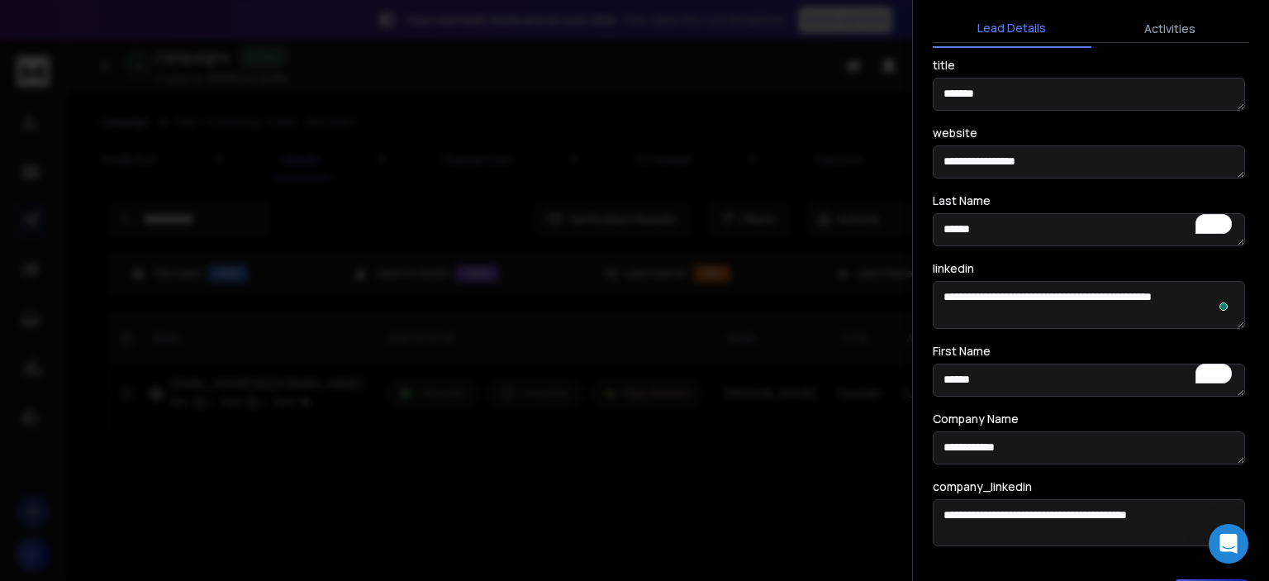
scroll to position [0, 0]
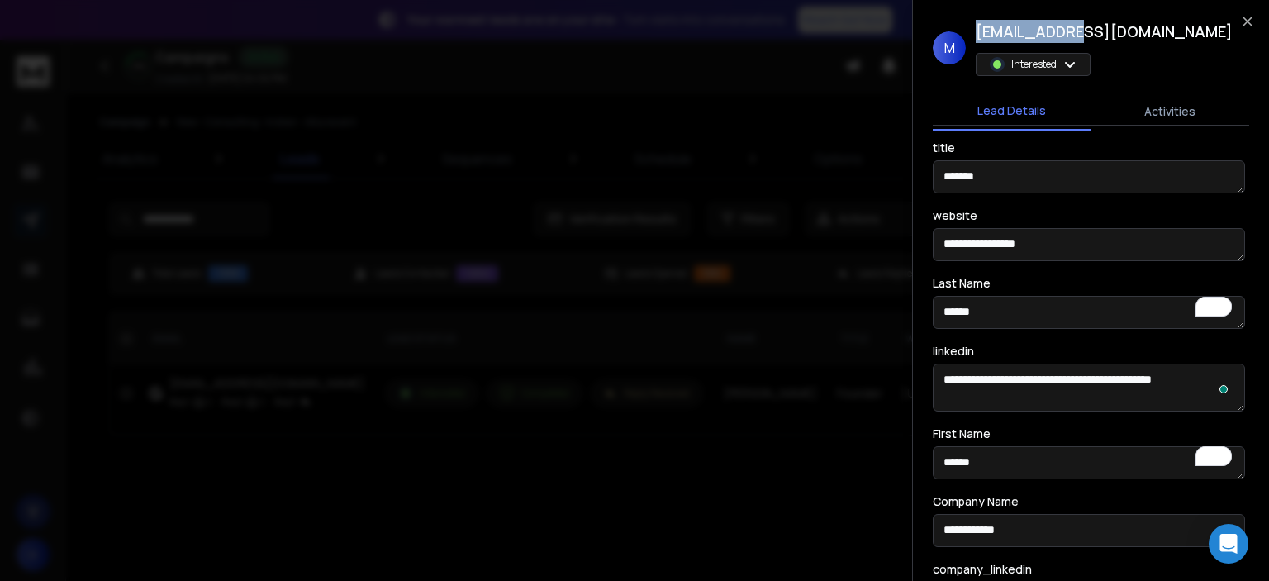
drag, startPoint x: 1027, startPoint y: 31, endPoint x: 967, endPoint y: 37, distance: 60.6
click at [967, 37] on div "M md@hirent.in Interested" at bounding box center [1091, 48] width 316 height 56
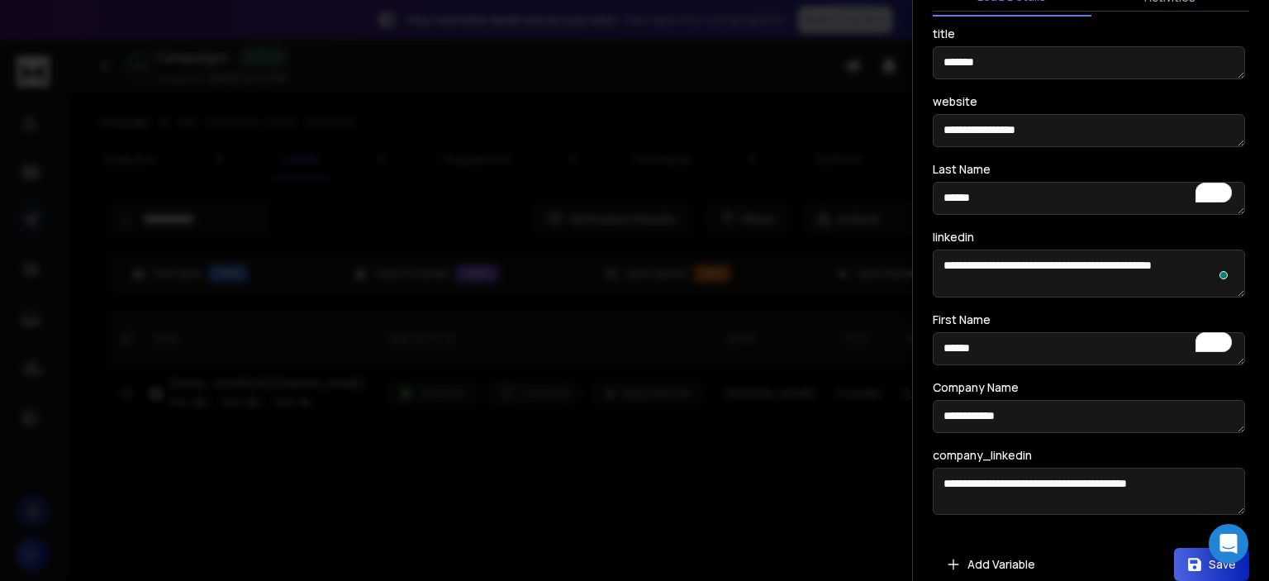
scroll to position [133, 0]
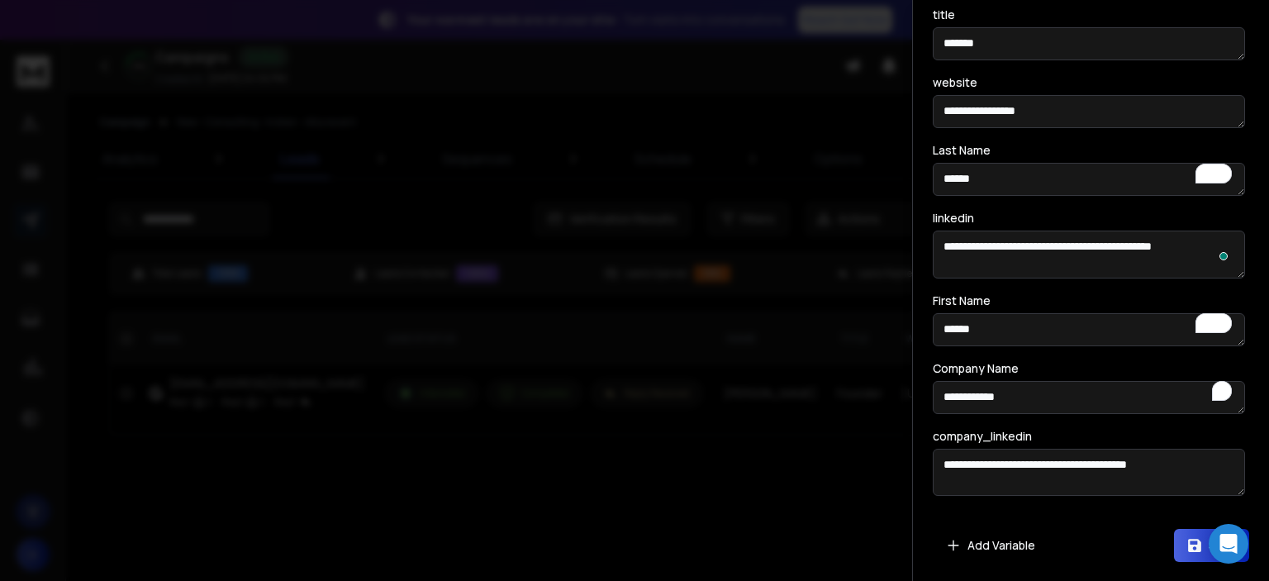
click at [923, 397] on div "**********" at bounding box center [1090, 290] width 357 height 581
drag, startPoint x: 1104, startPoint y: 466, endPoint x: 938, endPoint y: 468, distance: 165.2
click at [938, 468] on textarea "**********" at bounding box center [1089, 473] width 312 height 48
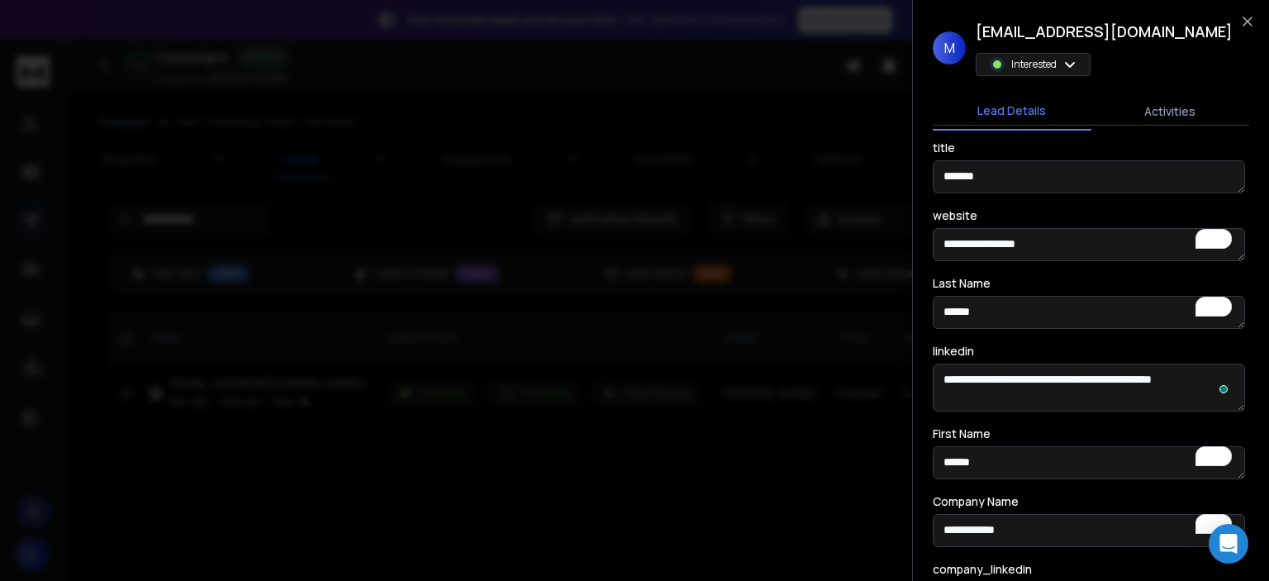
click at [1255, 21] on div "**********" at bounding box center [1090, 290] width 357 height 581
click at [1243, 23] on icon "button" at bounding box center [1247, 21] width 17 height 17
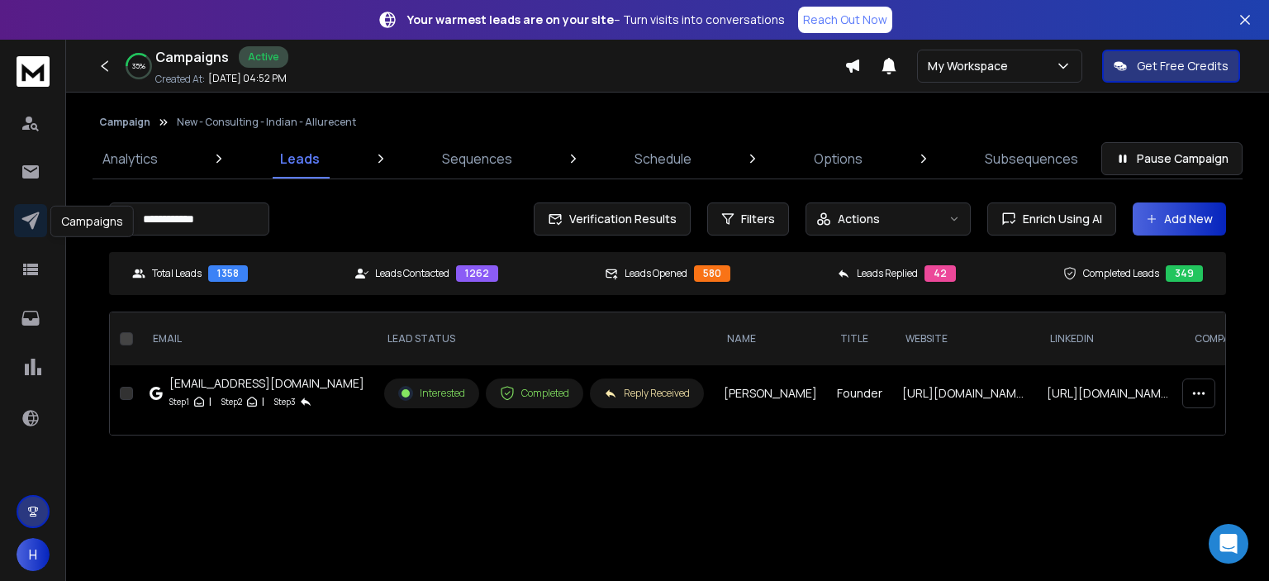
click at [14, 230] on link at bounding box center [30, 220] width 33 height 33
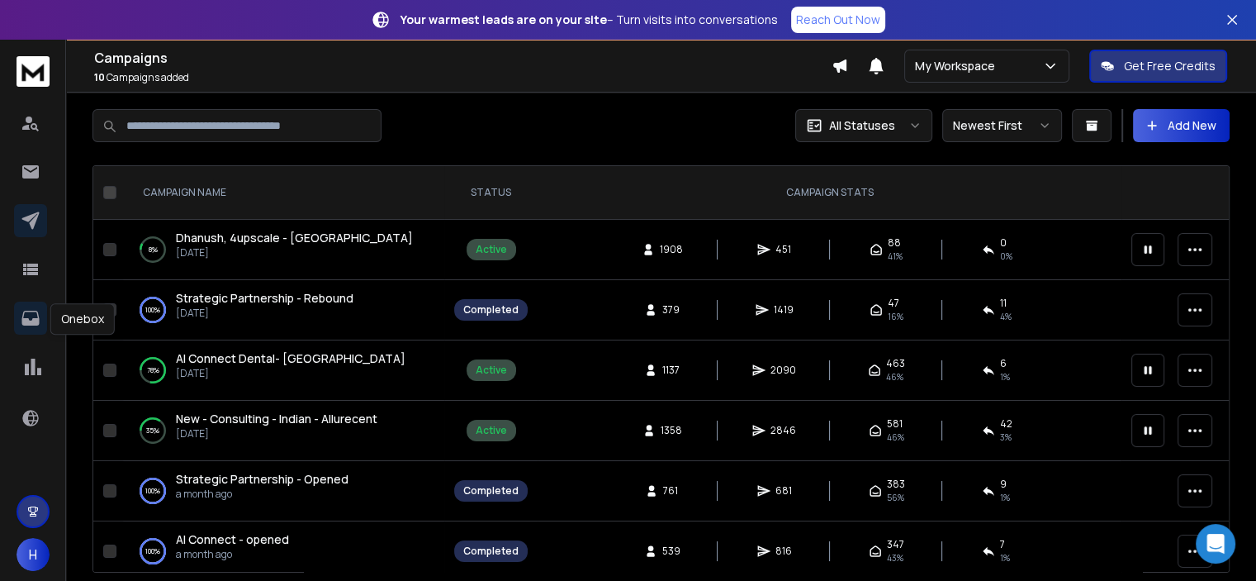
click at [34, 317] on icon at bounding box center [31, 318] width 20 height 20
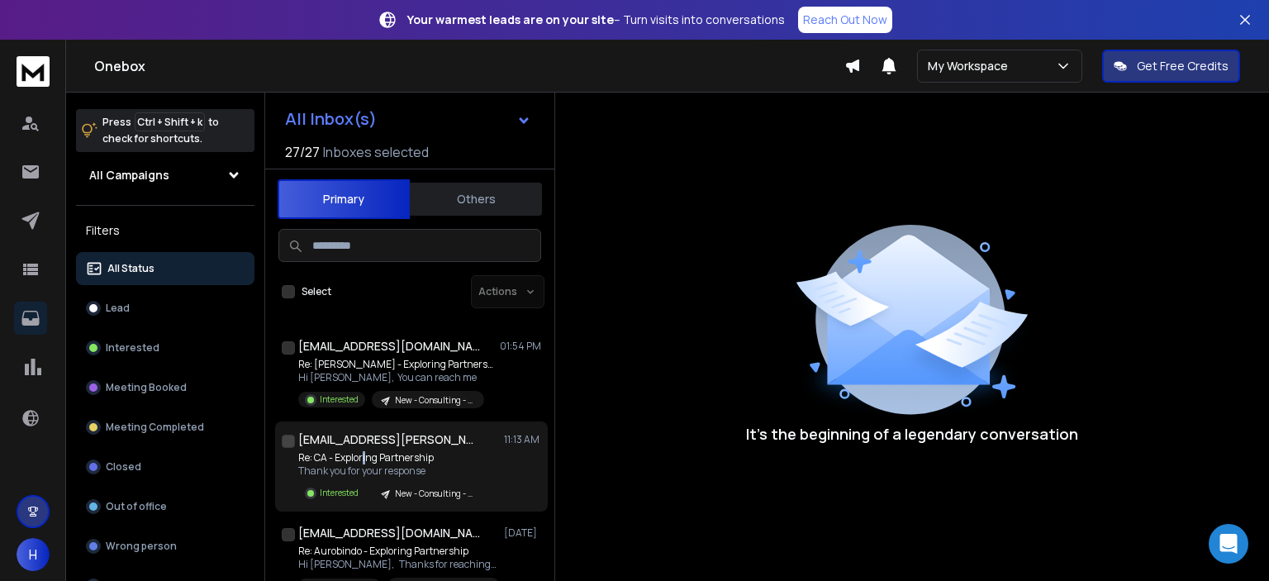
click at [366, 462] on p "Re: CA - Exploring Partnership" at bounding box center [391, 457] width 186 height 13
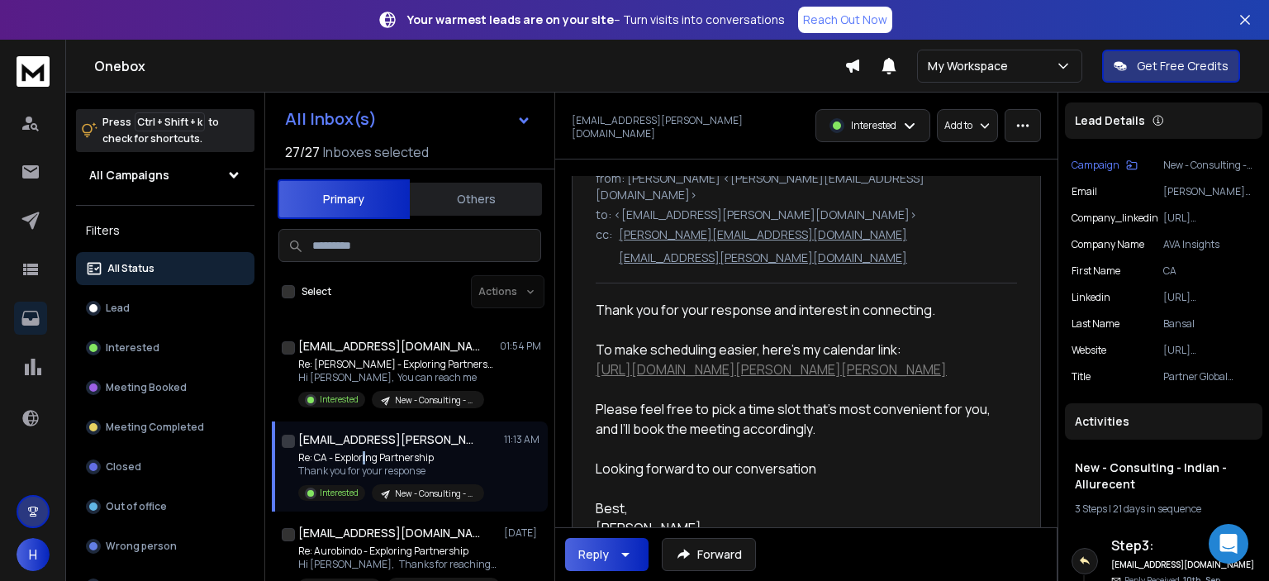
scroll to position [83, 0]
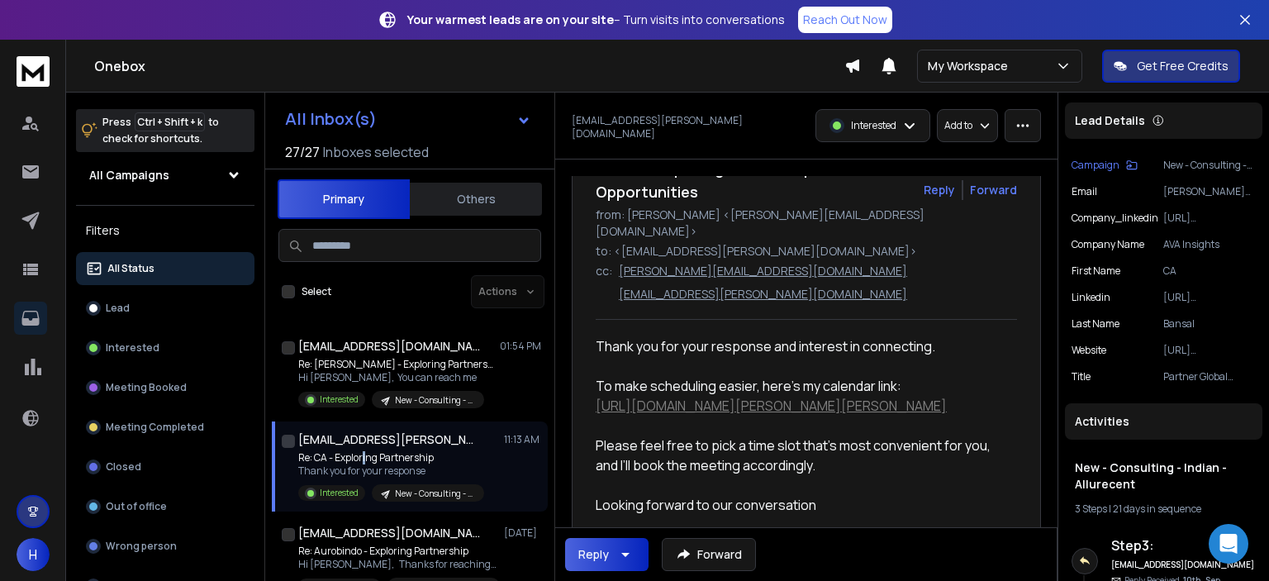
click at [1106, 167] on p "Campaign" at bounding box center [1095, 165] width 48 height 13
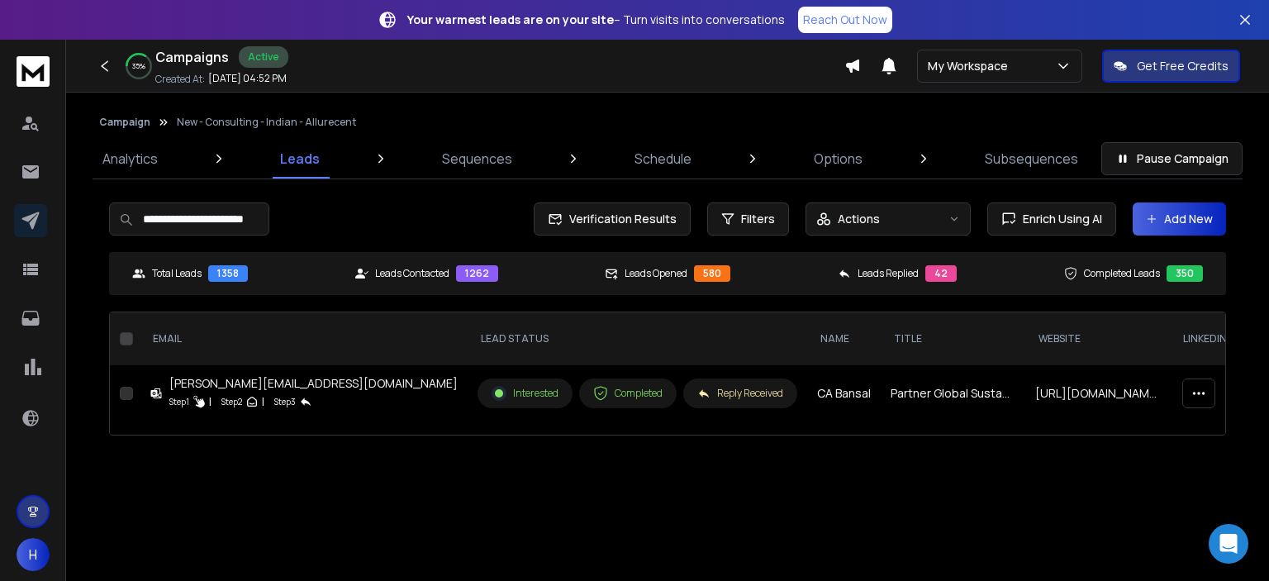
click at [281, 389] on div "supriya.bansal@avallp.in" at bounding box center [313, 383] width 288 height 17
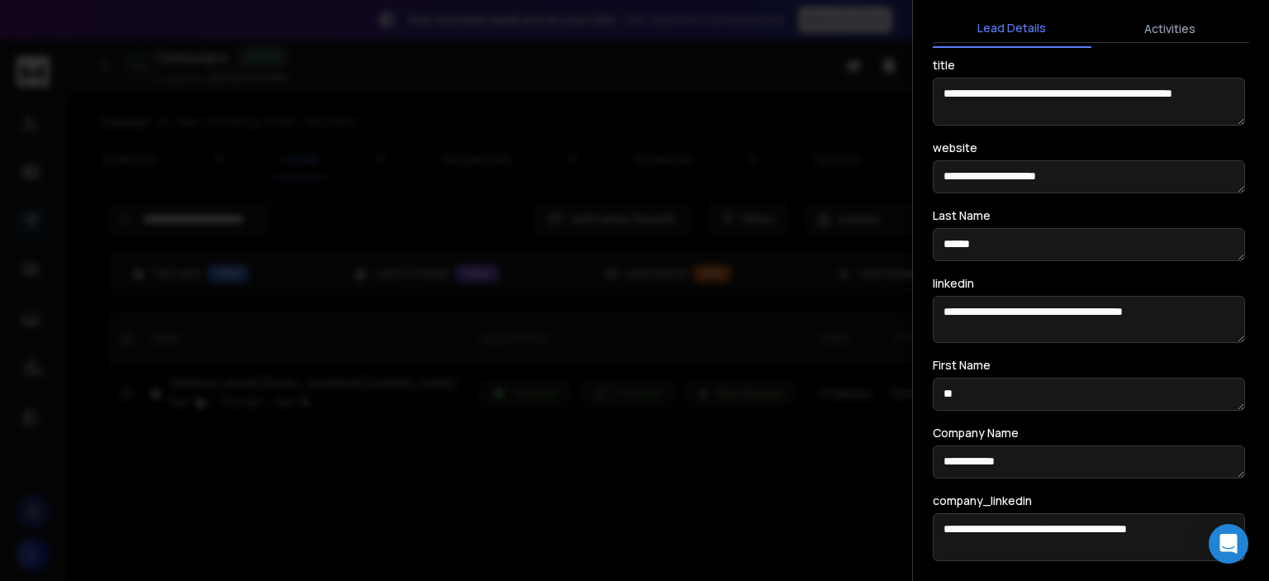
scroll to position [148, 0]
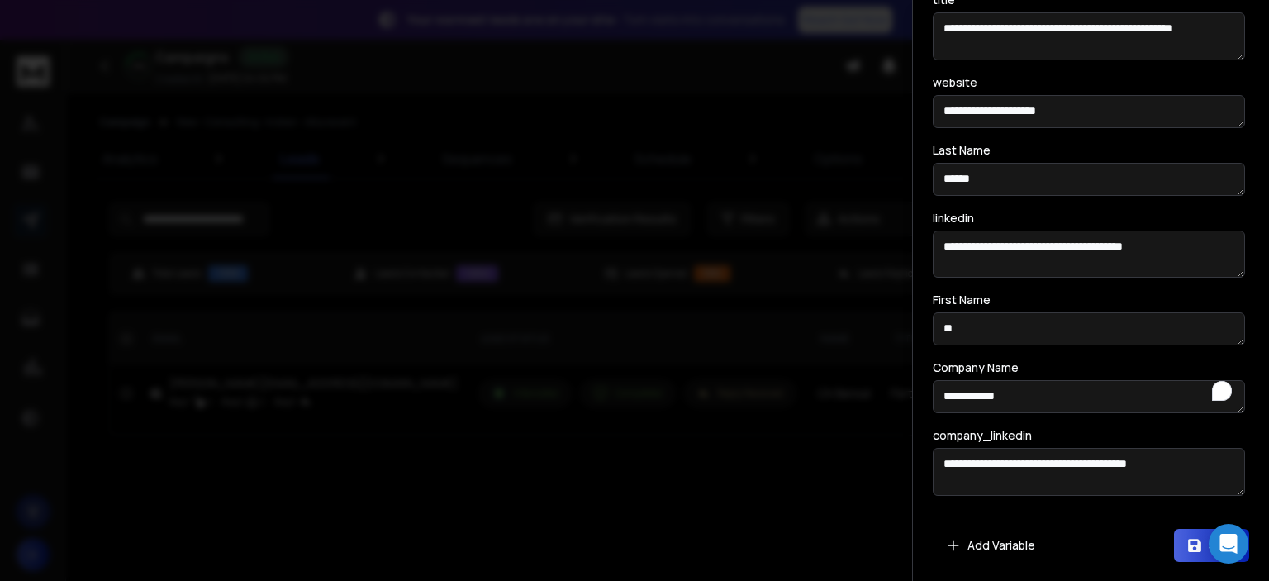
drag, startPoint x: 1030, startPoint y: 408, endPoint x: 926, endPoint y: 412, distance: 104.2
click at [926, 412] on div "**********" at bounding box center [1090, 290] width 357 height 581
click at [933, 469] on textarea "**********" at bounding box center [1089, 472] width 312 height 48
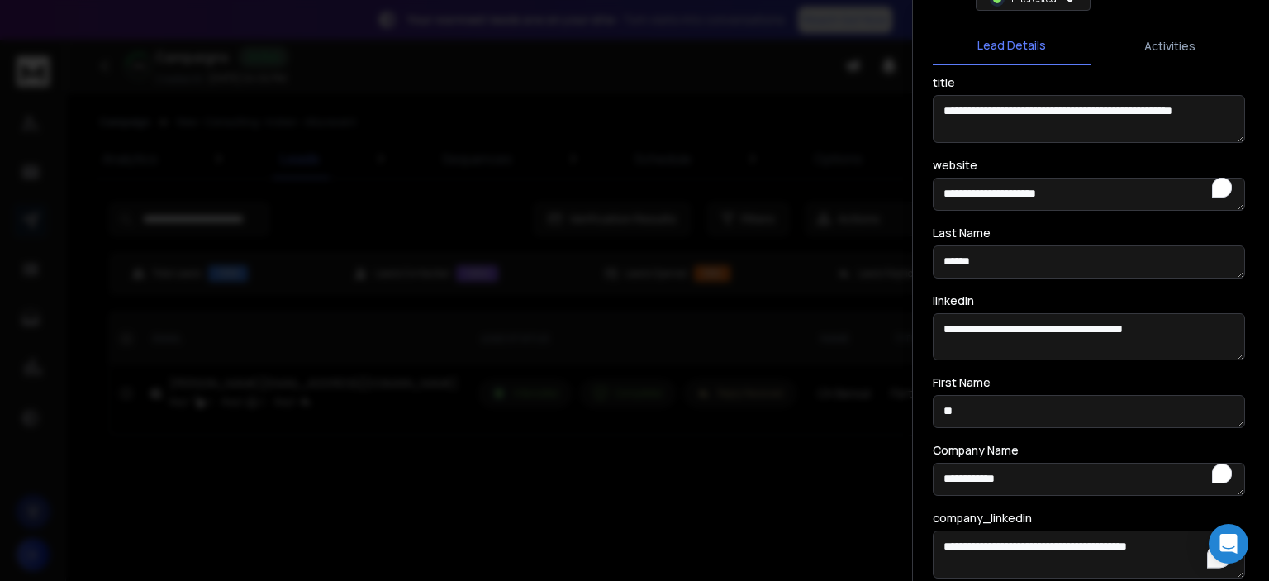
drag, startPoint x: 987, startPoint y: 207, endPoint x: 931, endPoint y: 199, distance: 56.7
click at [931, 199] on div "**********" at bounding box center [1090, 290] width 357 height 581
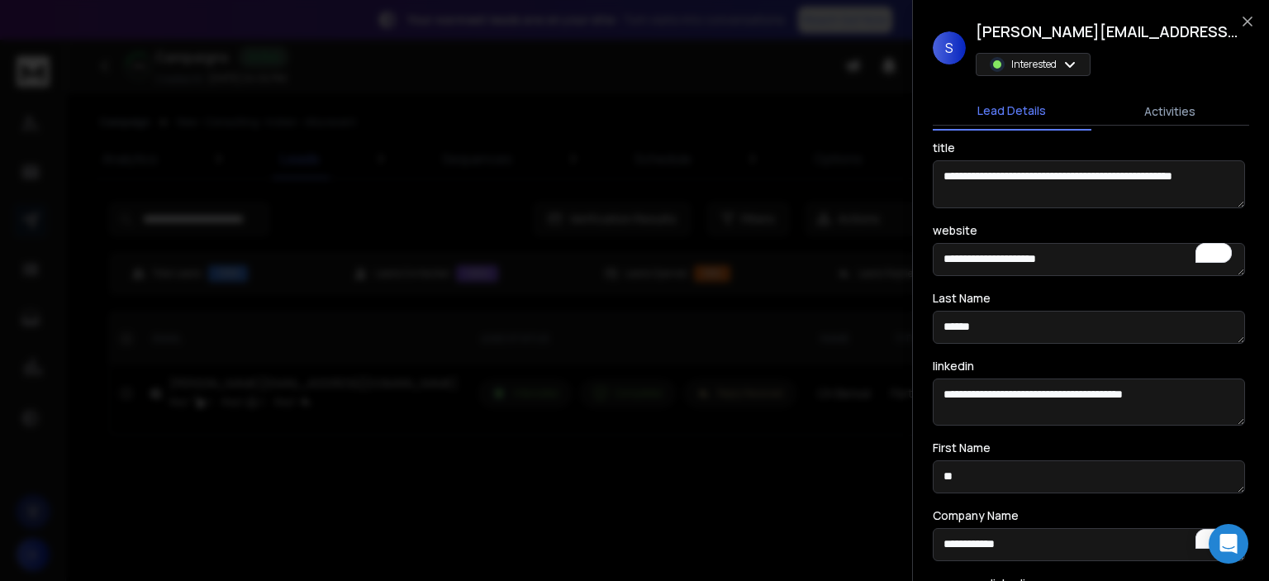
drag, startPoint x: 1242, startPoint y: 16, endPoint x: 1228, endPoint y: 26, distance: 17.9
click at [1242, 16] on icon "button" at bounding box center [1247, 21] width 17 height 17
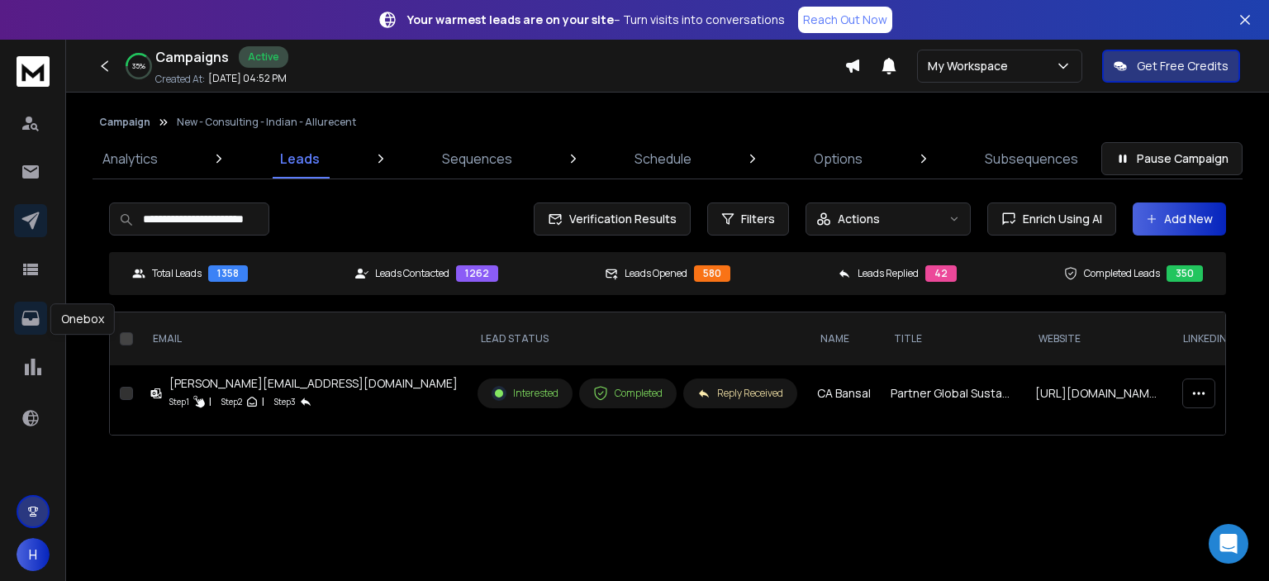
click at [23, 330] on link at bounding box center [30, 318] width 33 height 33
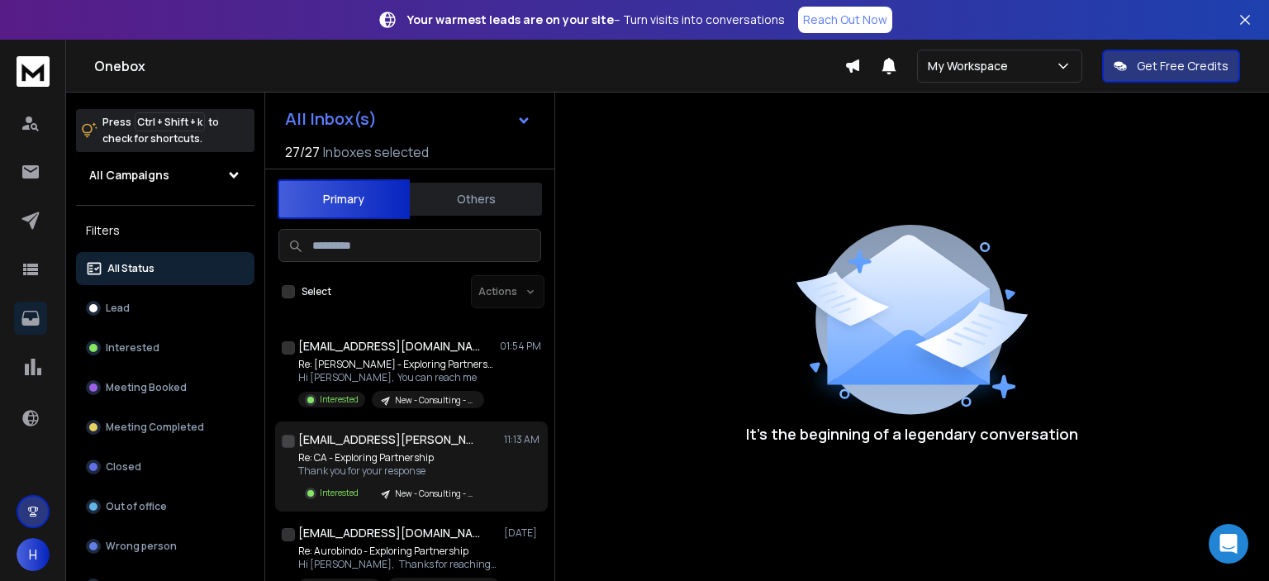
click at [395, 448] on div "tushar.singhal@avanetwork.in 11:13 AM Re: CA - Exploring Partnership Thank you …" at bounding box center [419, 466] width 243 height 70
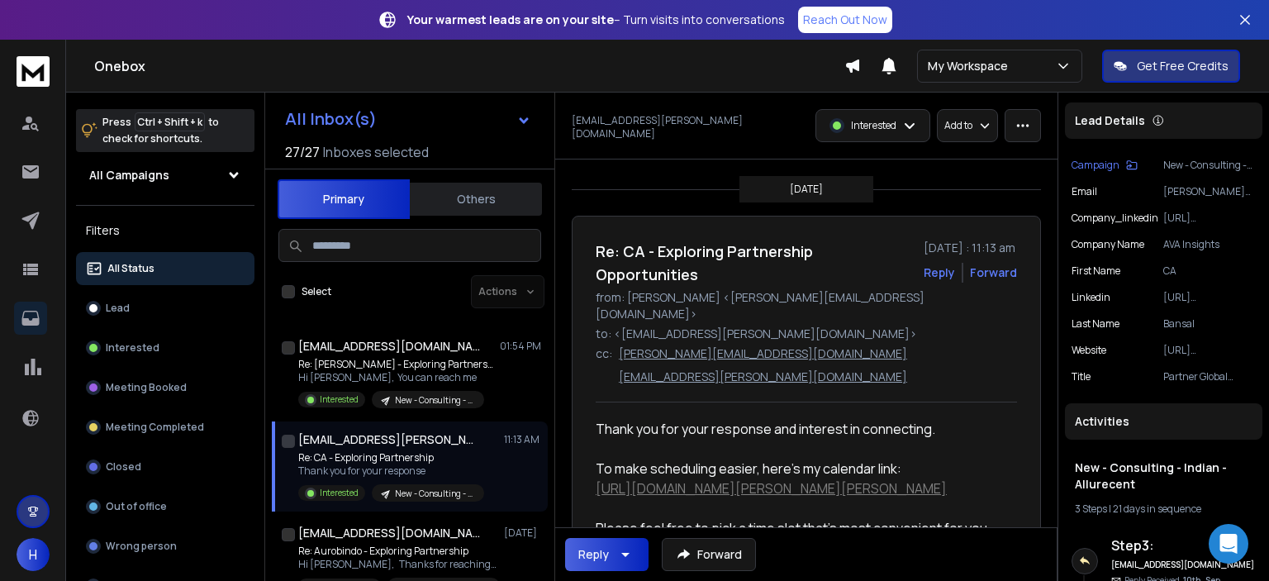
click at [777, 325] on p "to: <tushar.singhal@avanetwork.in>" at bounding box center [806, 333] width 421 height 17
drag, startPoint x: 781, startPoint y: 316, endPoint x: 619, endPoint y: 322, distance: 162.0
click at [619, 325] on p "to: <tushar.singhal@avanetwork.in>" at bounding box center [806, 333] width 421 height 17
copy p "[EMAIL_ADDRESS][PERSON_NAME][DOMAIN_NAME]"
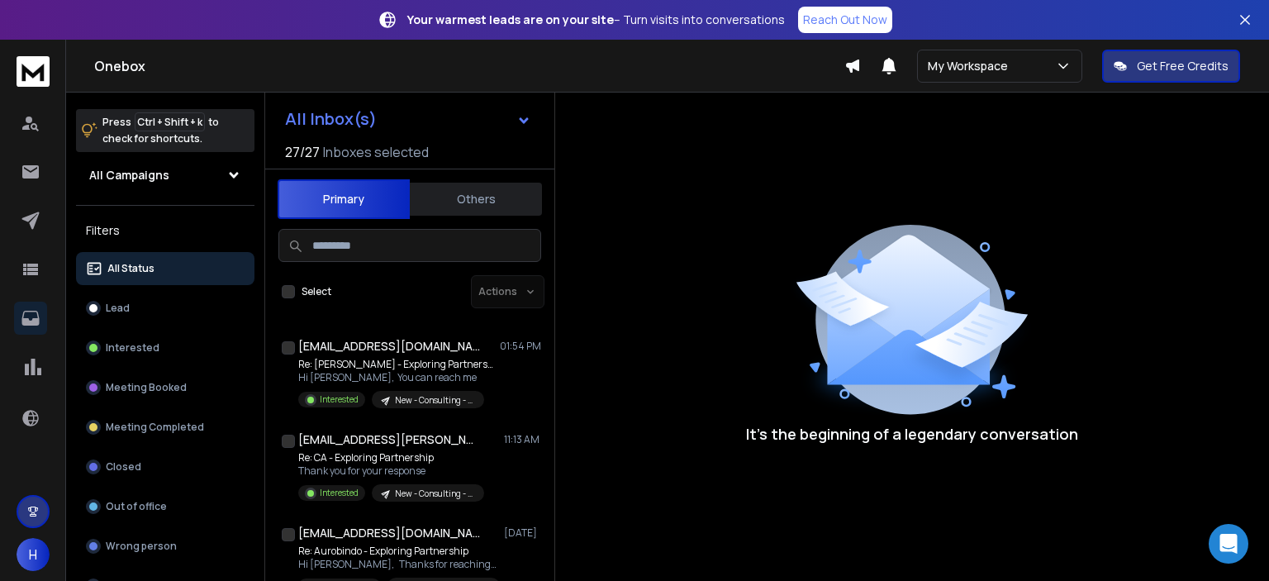
click at [344, 239] on input at bounding box center [409, 245] width 263 height 33
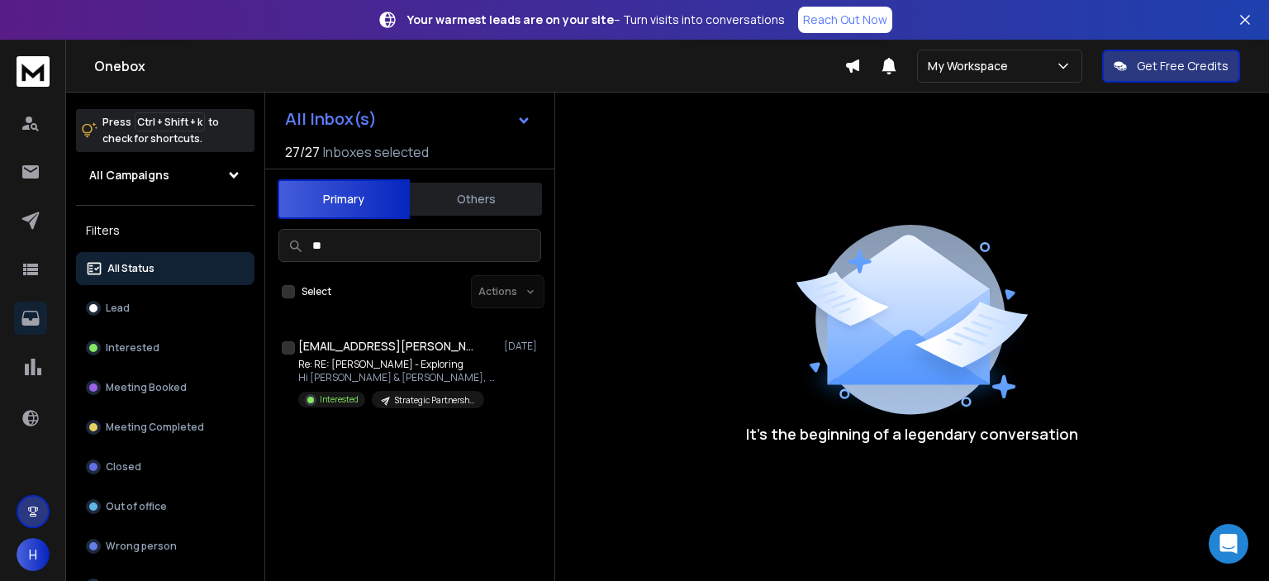
type input "*"
click at [30, 309] on icon at bounding box center [31, 318] width 20 height 20
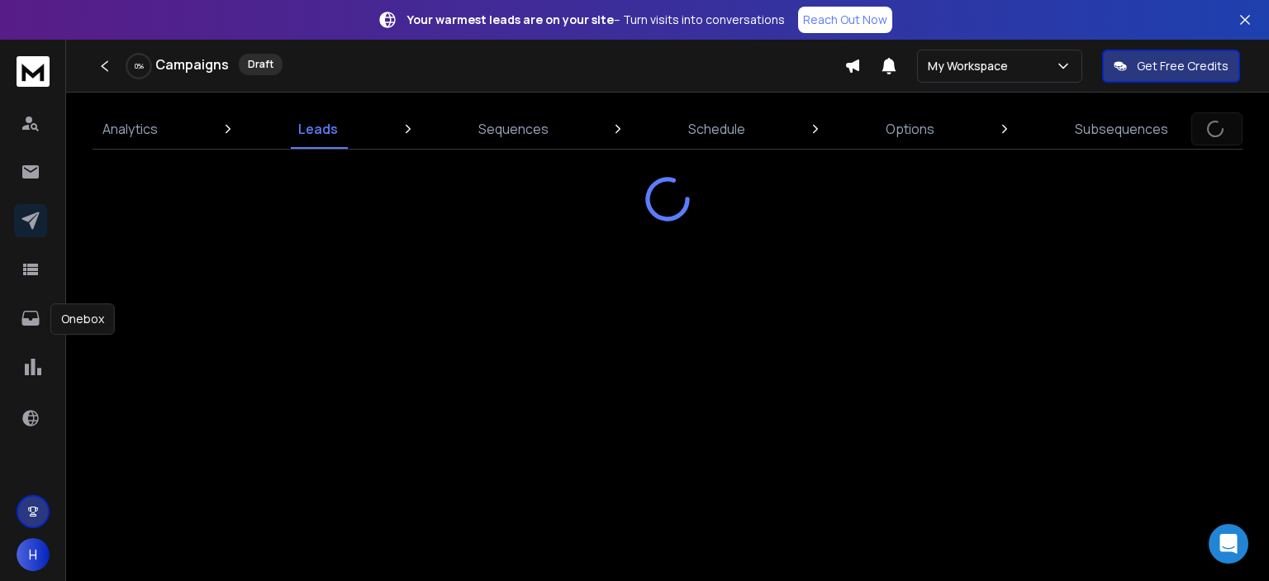
click at [0, 295] on div "H" at bounding box center [33, 314] width 66 height 548
click at [21, 314] on icon at bounding box center [31, 318] width 20 height 20
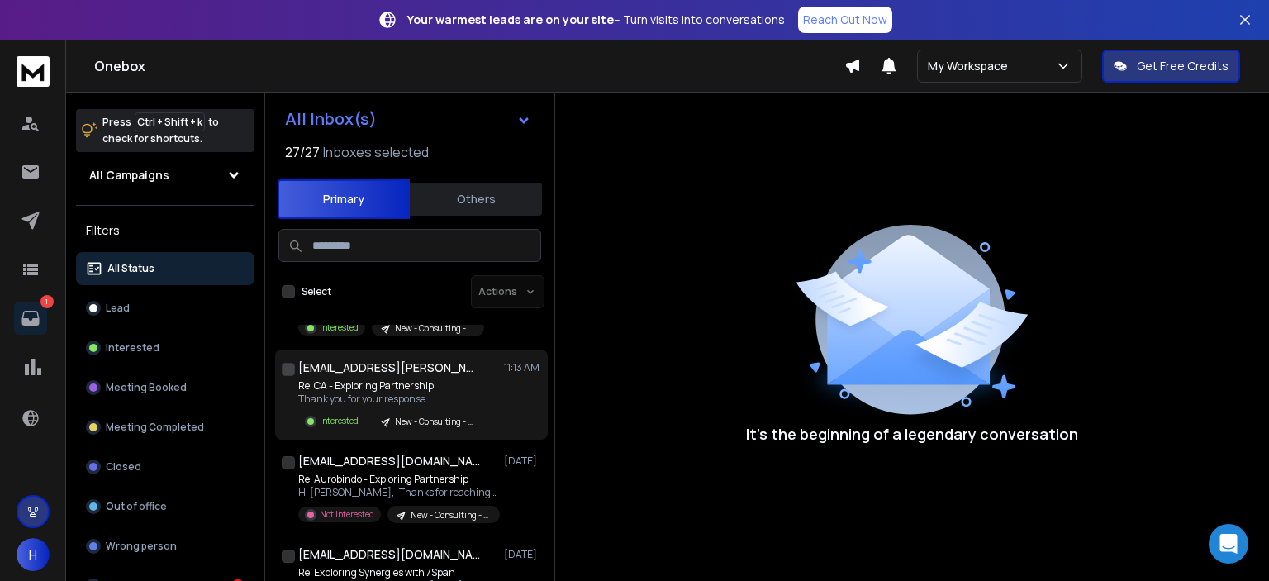
scroll to position [248, 0]
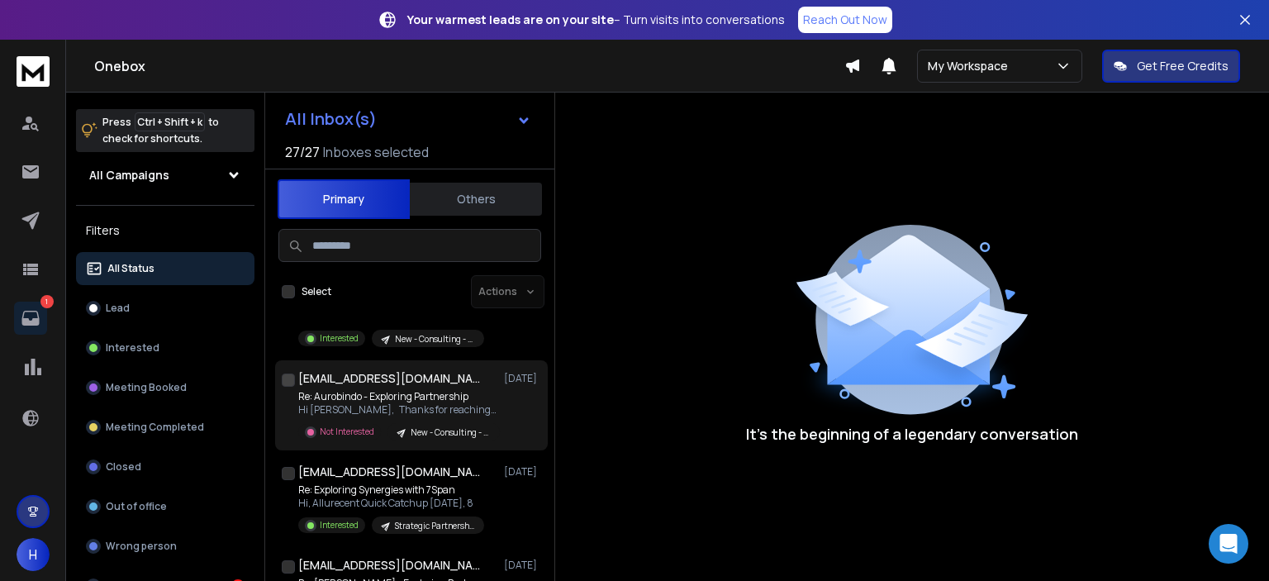
click at [435, 390] on p "Re: Aurobindo - Exploring Partnership" at bounding box center [397, 396] width 198 height 13
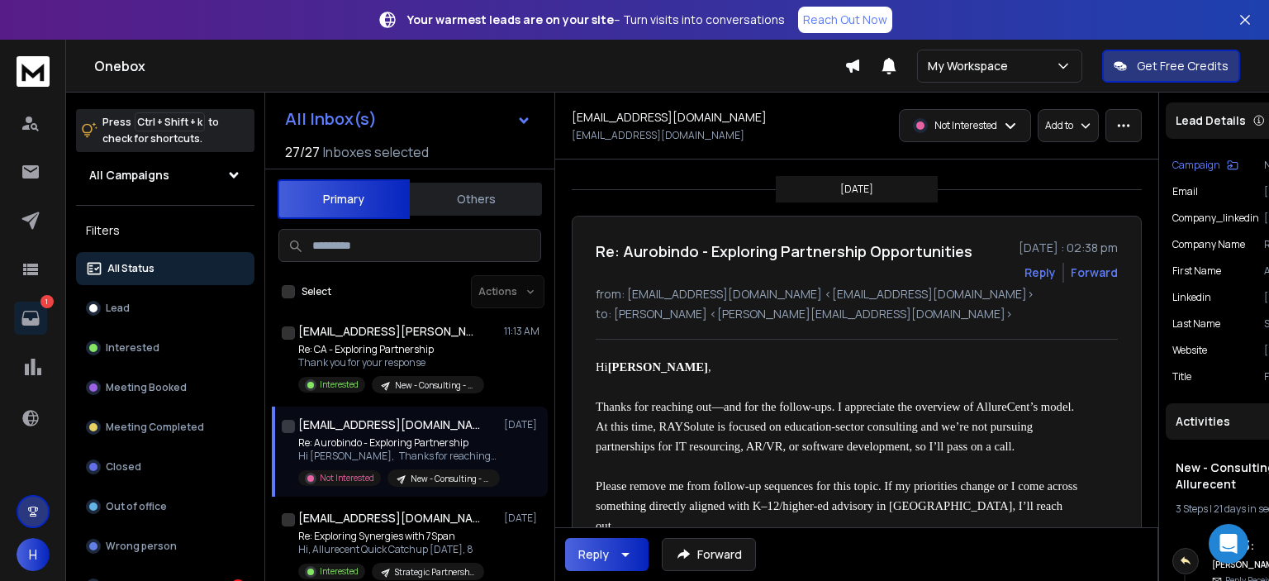
scroll to position [165, 0]
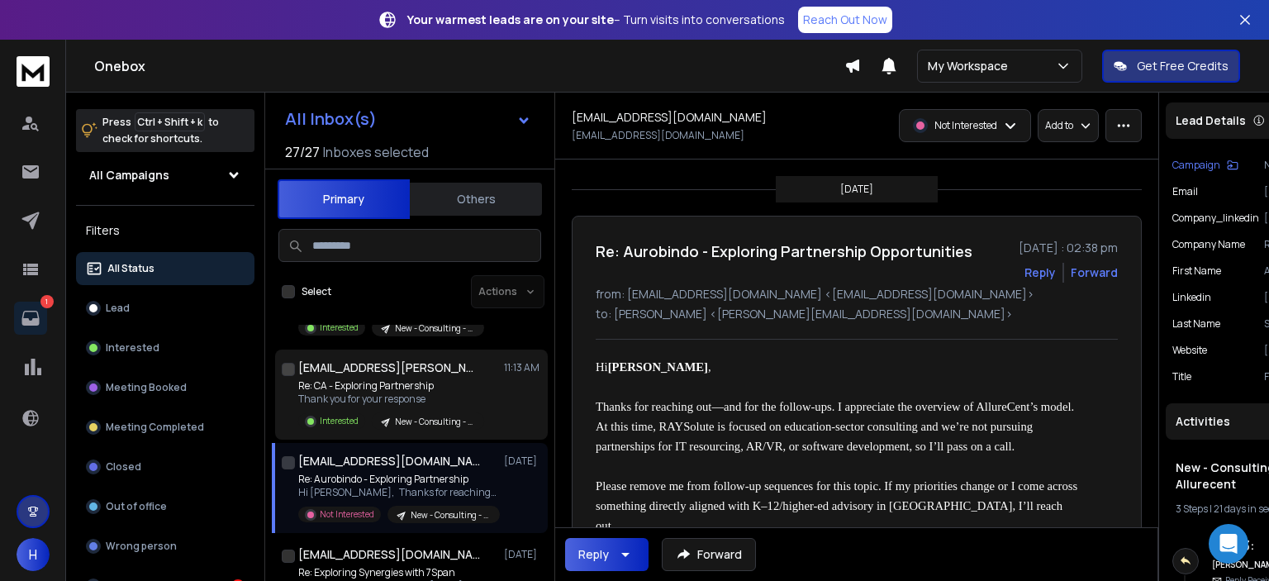
click at [392, 373] on h1 "[EMAIL_ADDRESS][PERSON_NAME][DOMAIN_NAME]" at bounding box center [389, 367] width 182 height 17
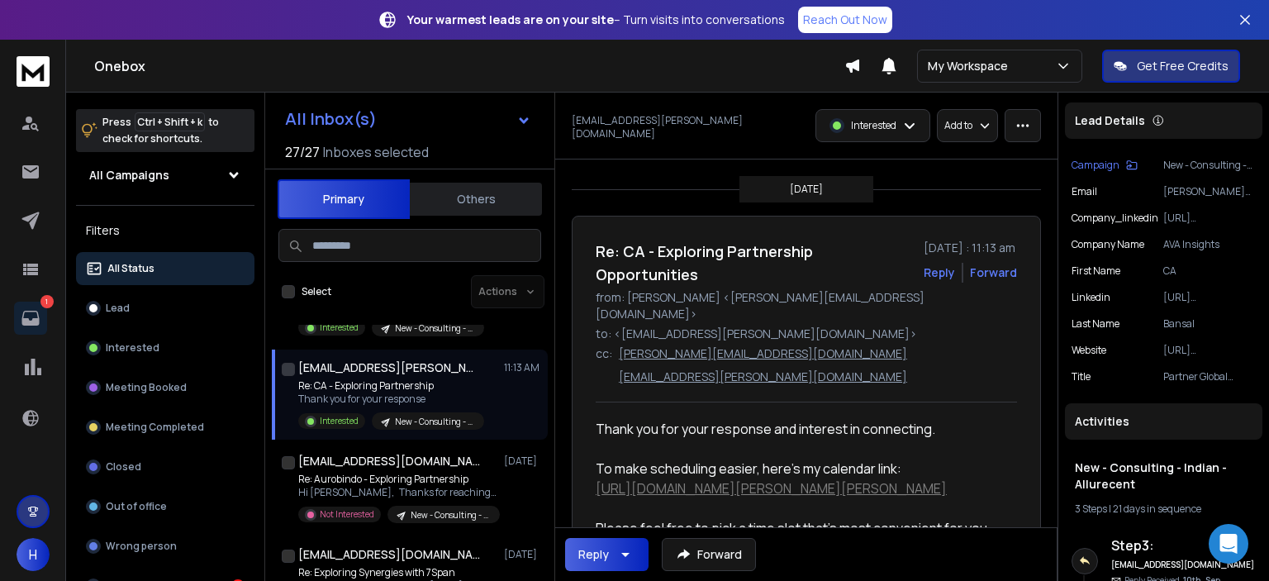
scroll to position [0, 0]
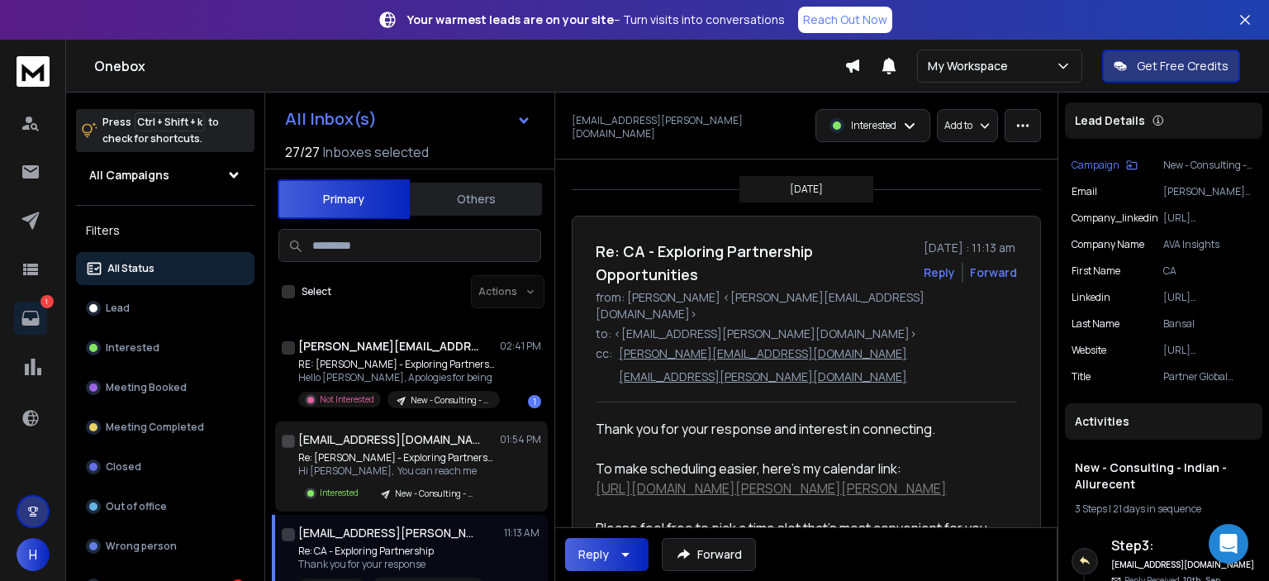
click at [399, 463] on p "Re: [PERSON_NAME] - Exploring Partnership" at bounding box center [397, 457] width 198 height 13
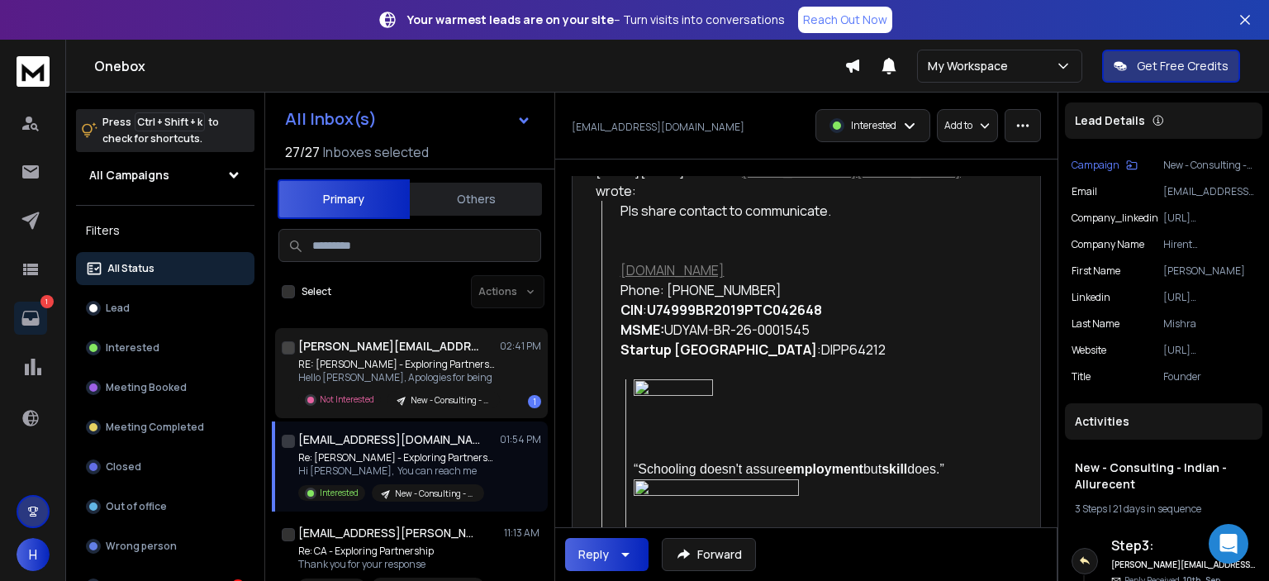
click at [499, 360] on div "RE: [PERSON_NAME] - Exploring Partnership Hello [PERSON_NAME], Apologies for be…" at bounding box center [419, 383] width 243 height 50
